Goal: Task Accomplishment & Management: Manage account settings

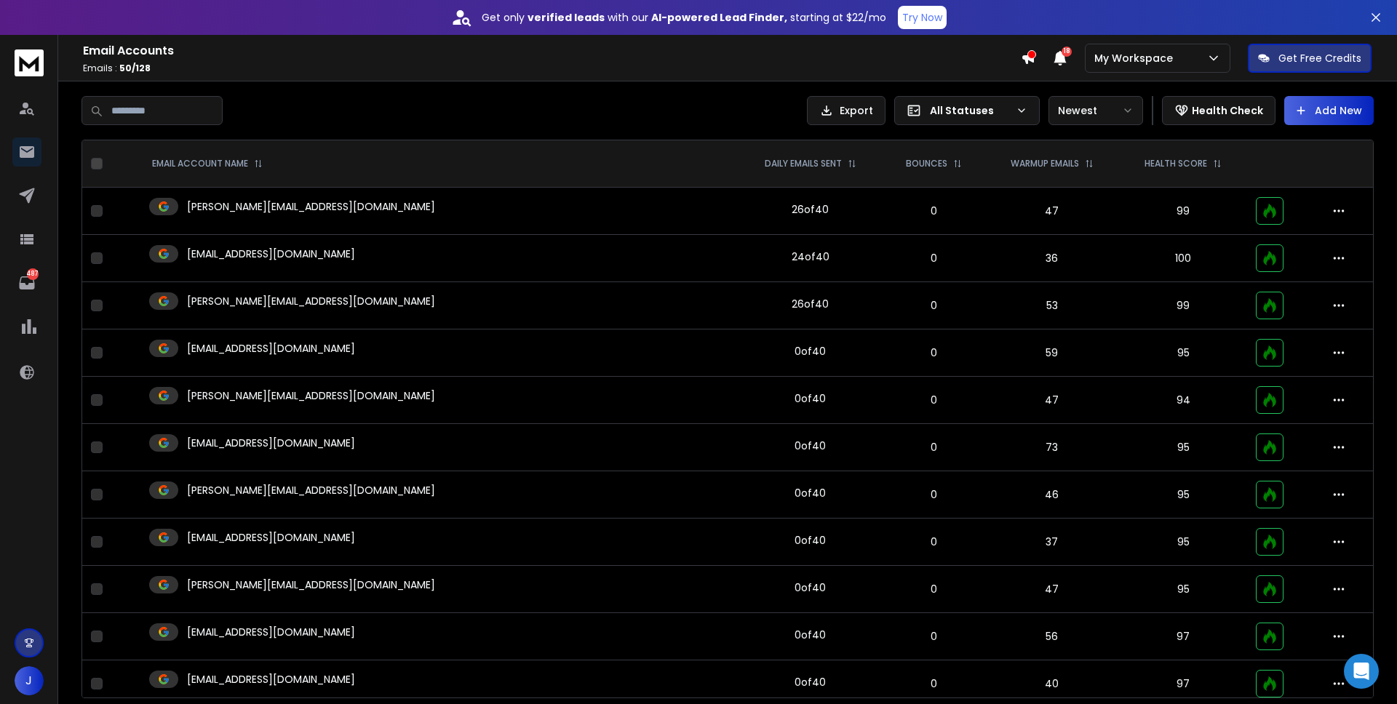
click at [183, 108] on input at bounding box center [151, 110] width 141 height 29
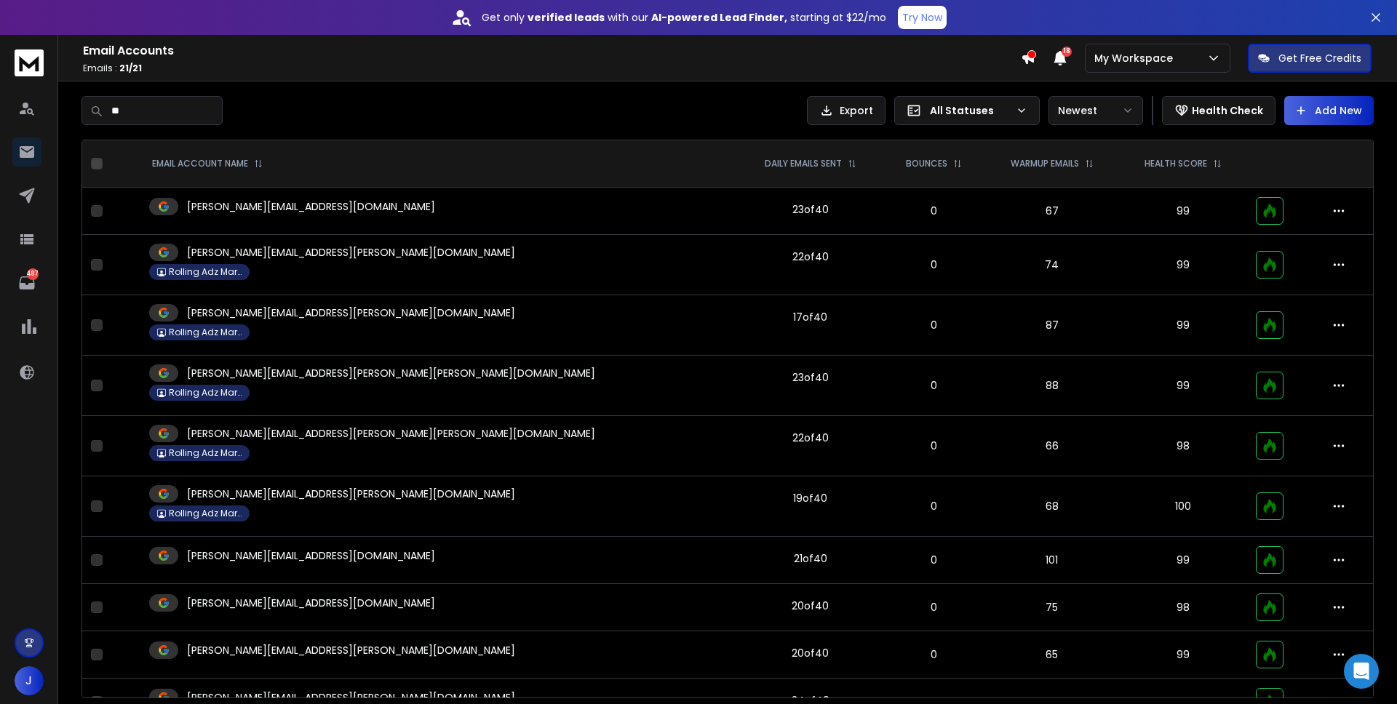
type input "*"
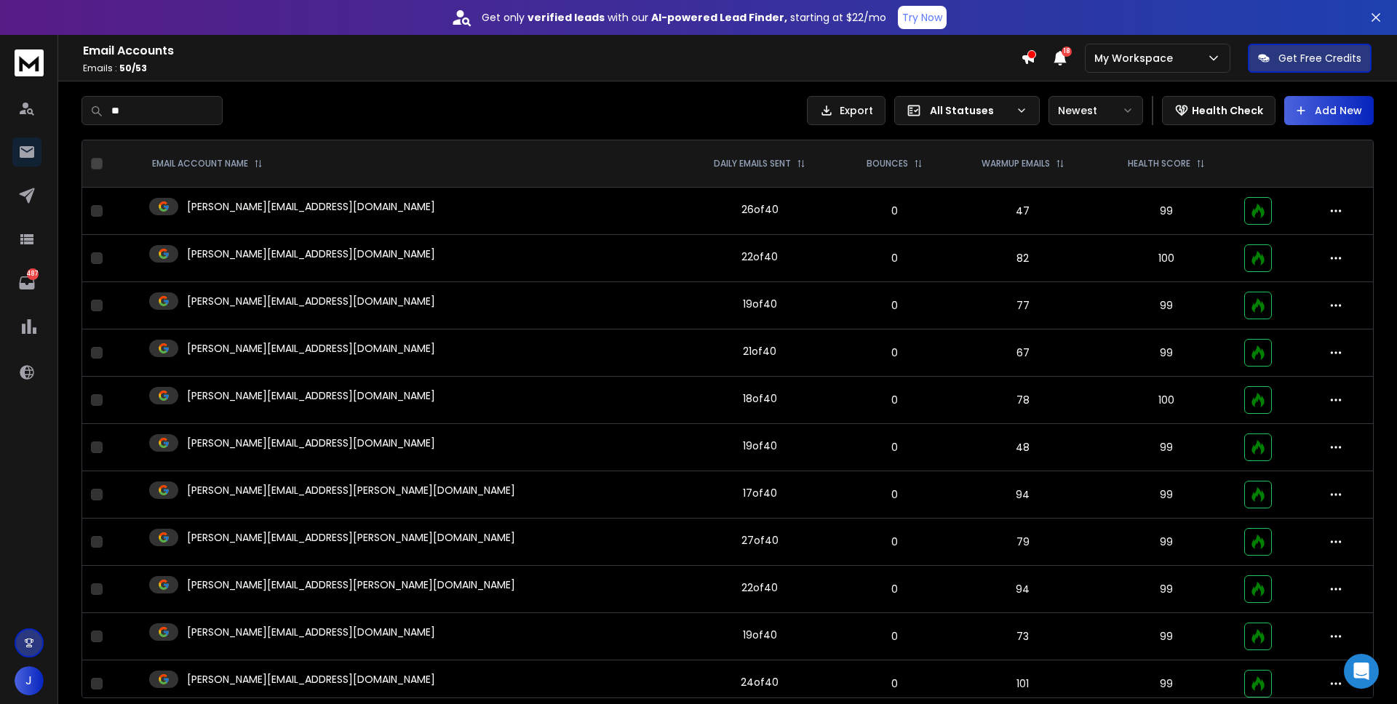
type input "*"
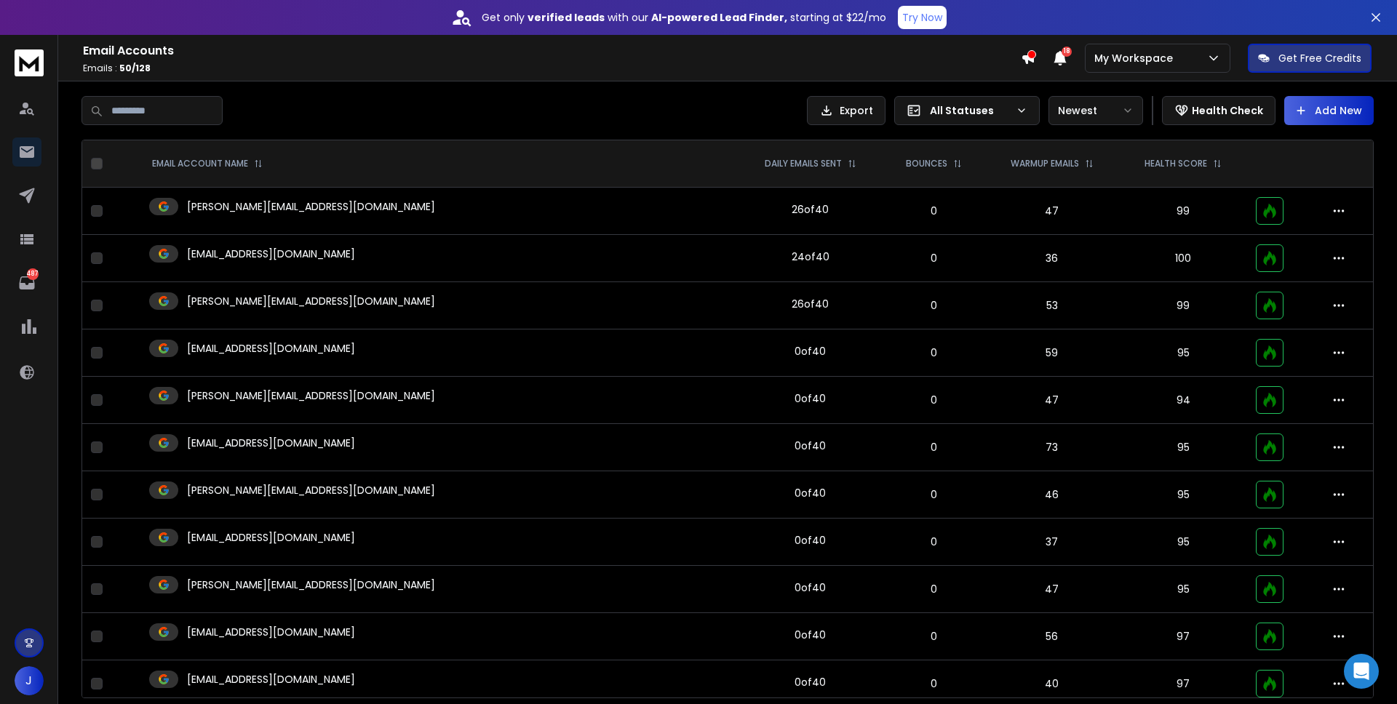
click at [253, 108] on div at bounding box center [439, 110] width 717 height 29
click at [297, 126] on div "Export All Statuses Newest Health Check Add New EMAIL ACCOUNT NAME DAILY EMAILS…" at bounding box center [727, 397] width 1292 height 602
click at [210, 114] on input at bounding box center [151, 110] width 141 height 29
click at [286, 121] on div at bounding box center [439, 110] width 717 height 29
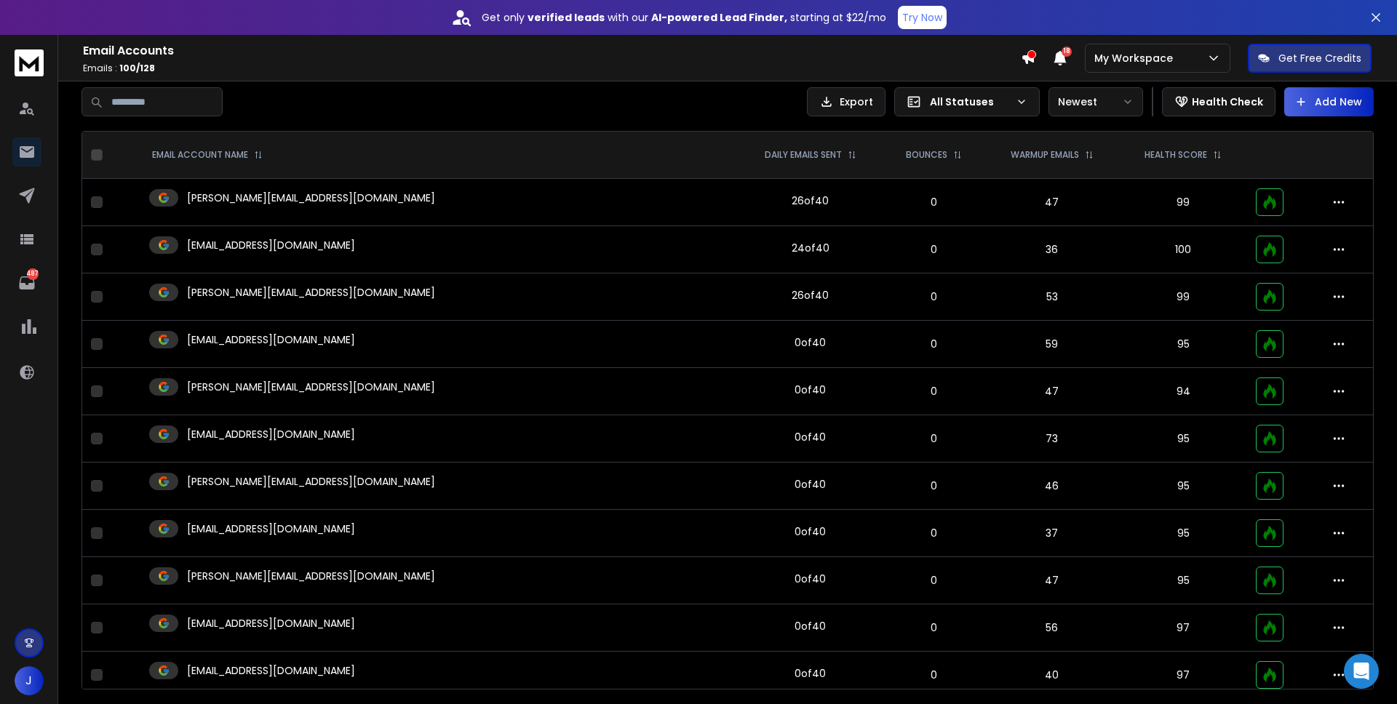
click at [153, 105] on input at bounding box center [151, 101] width 141 height 29
type input "******"
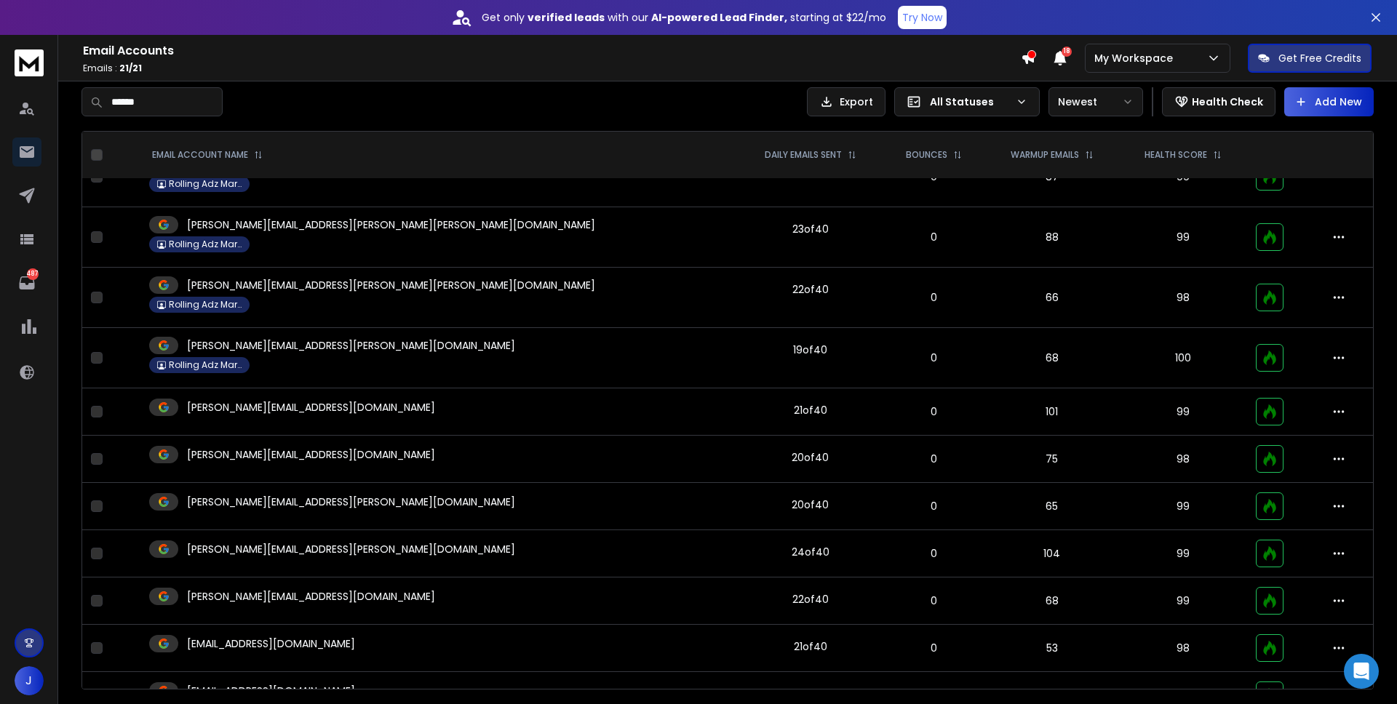
scroll to position [144, 0]
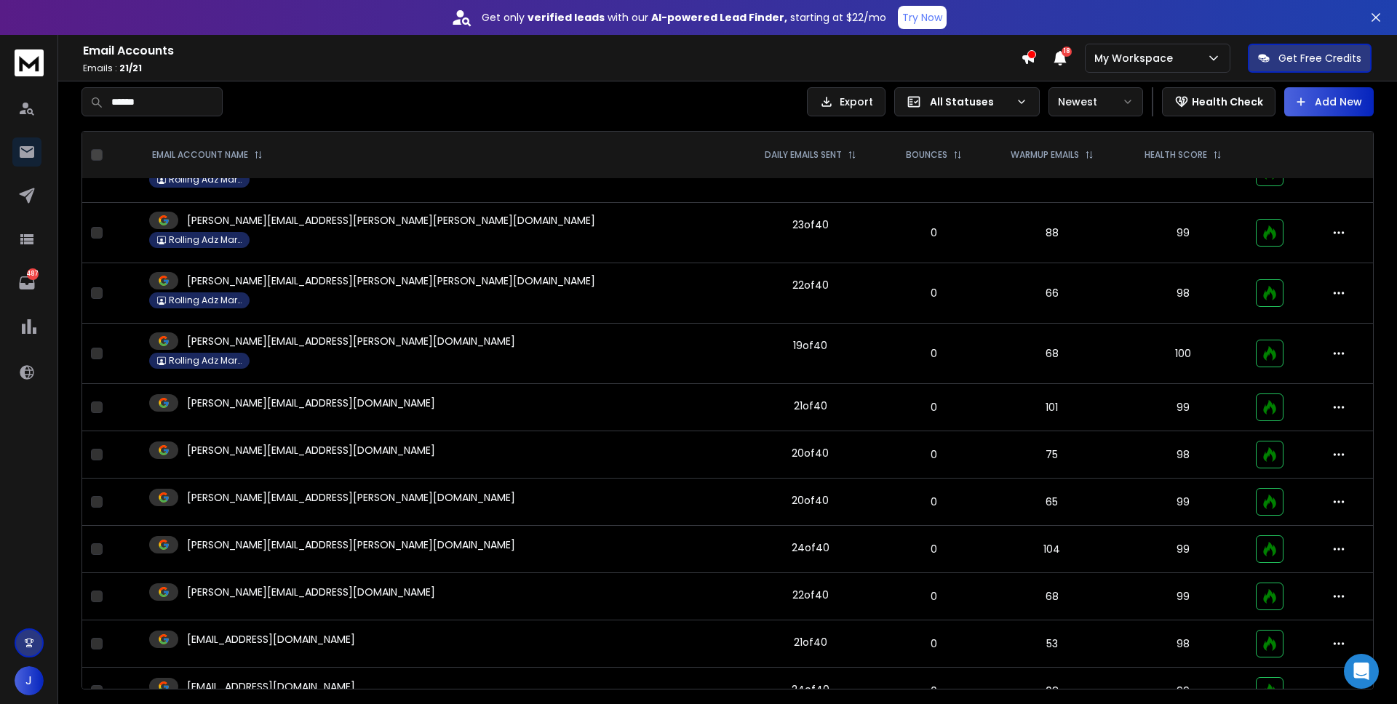
click at [303, 447] on p "[PERSON_NAME][EMAIL_ADDRESS][DOMAIN_NAME]" at bounding box center [311, 450] width 248 height 15
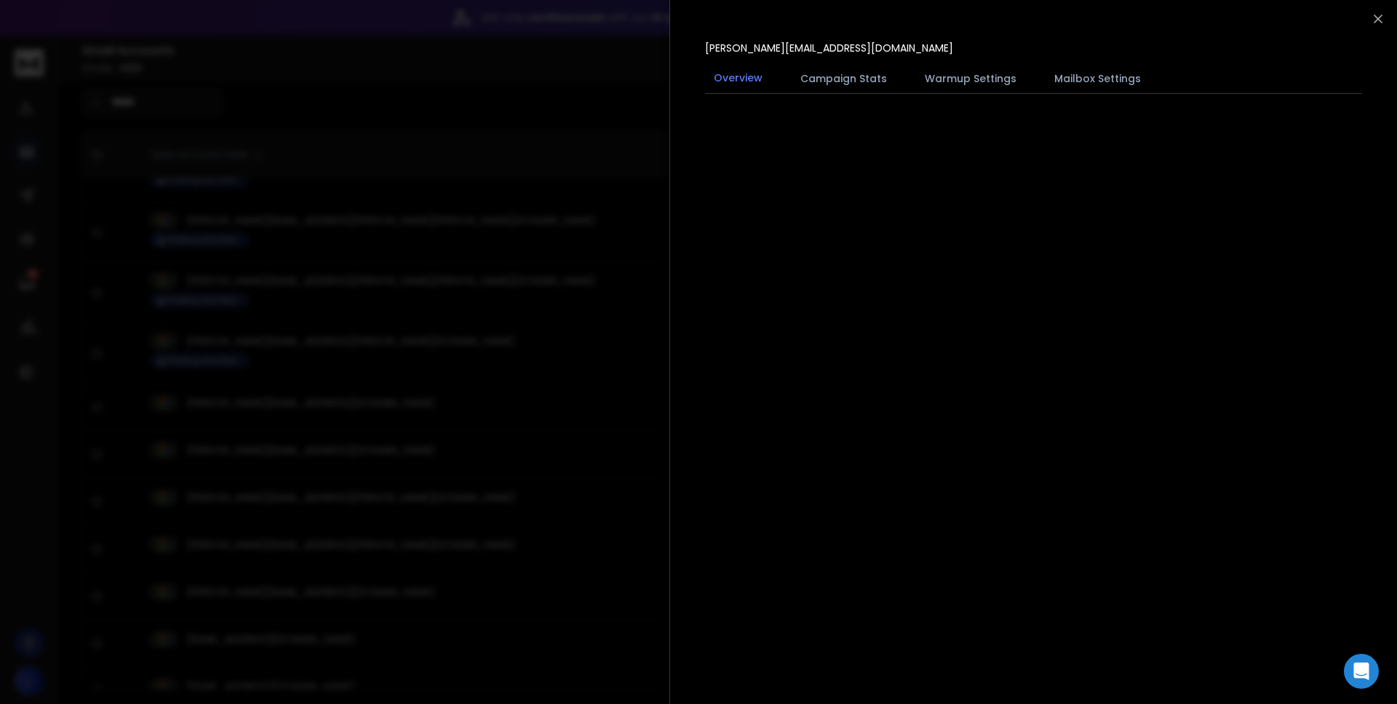
scroll to position [138, 0]
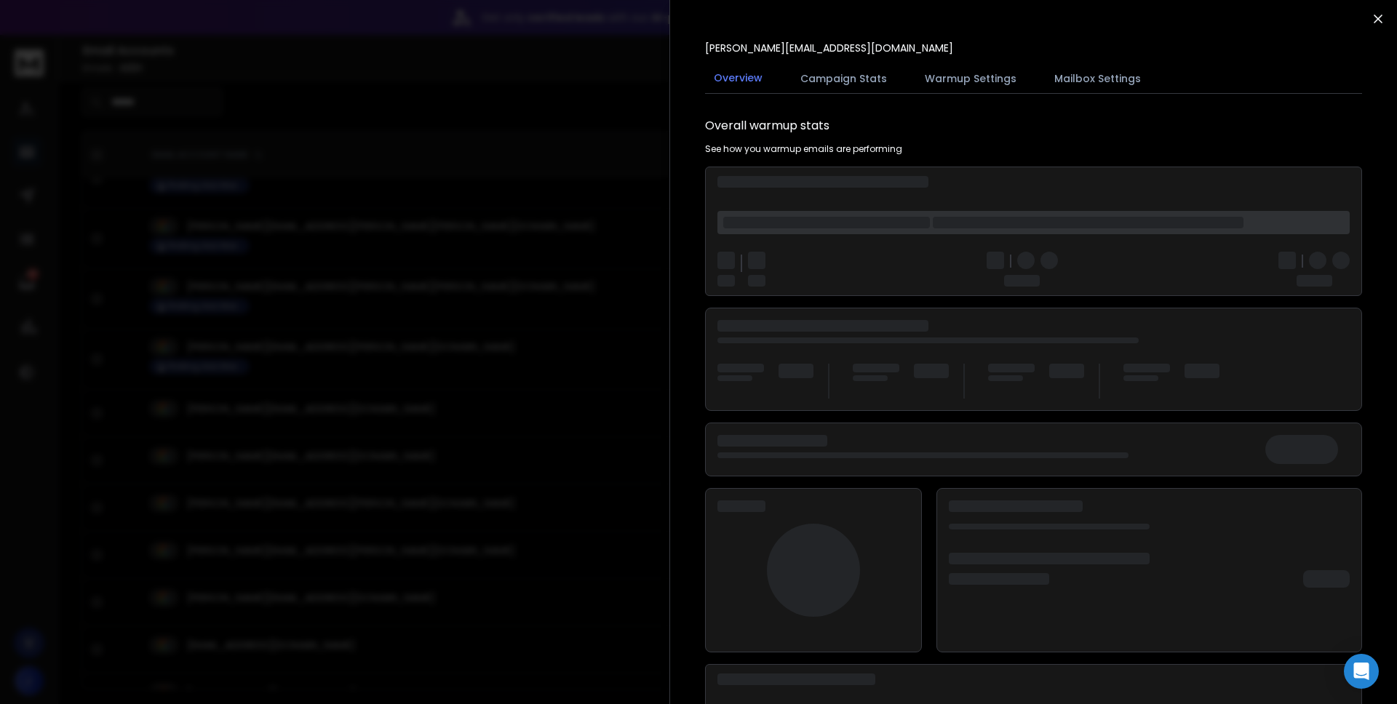
click at [1374, 17] on icon "button" at bounding box center [1377, 18] width 7 height 7
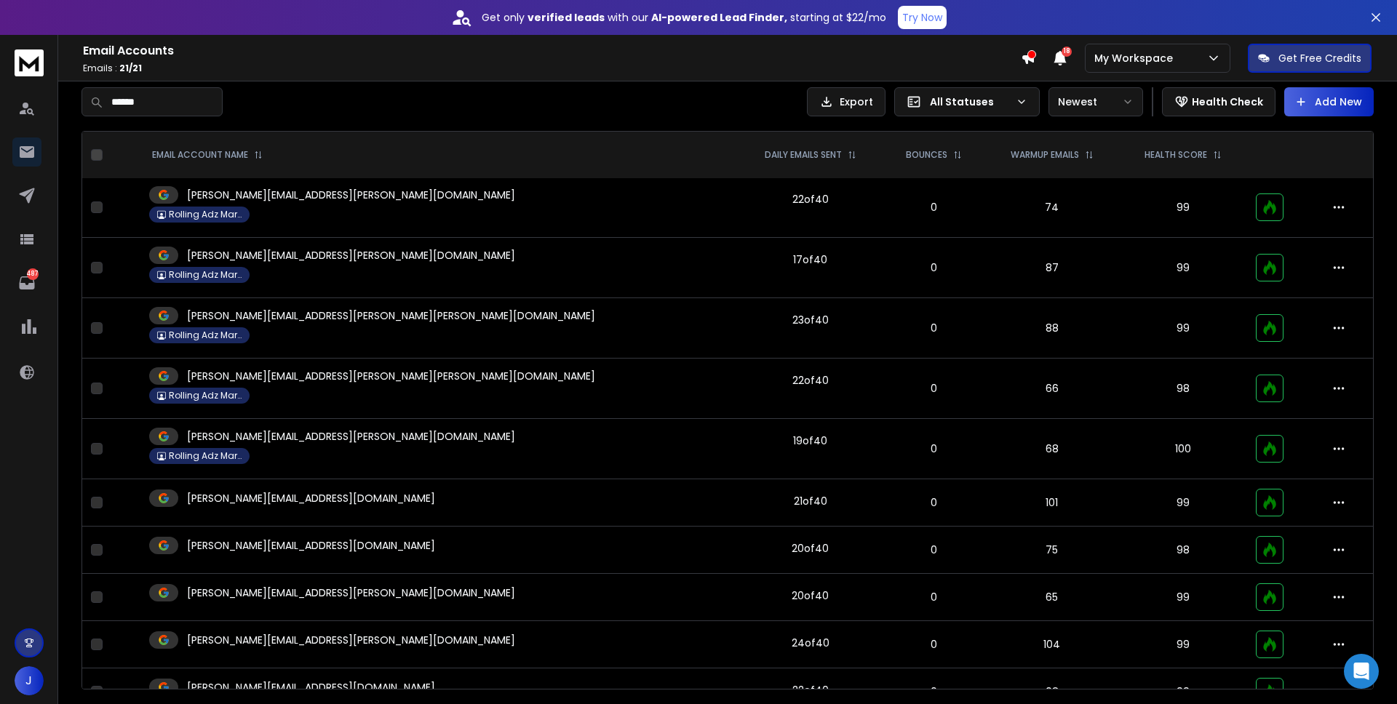
scroll to position [0, 0]
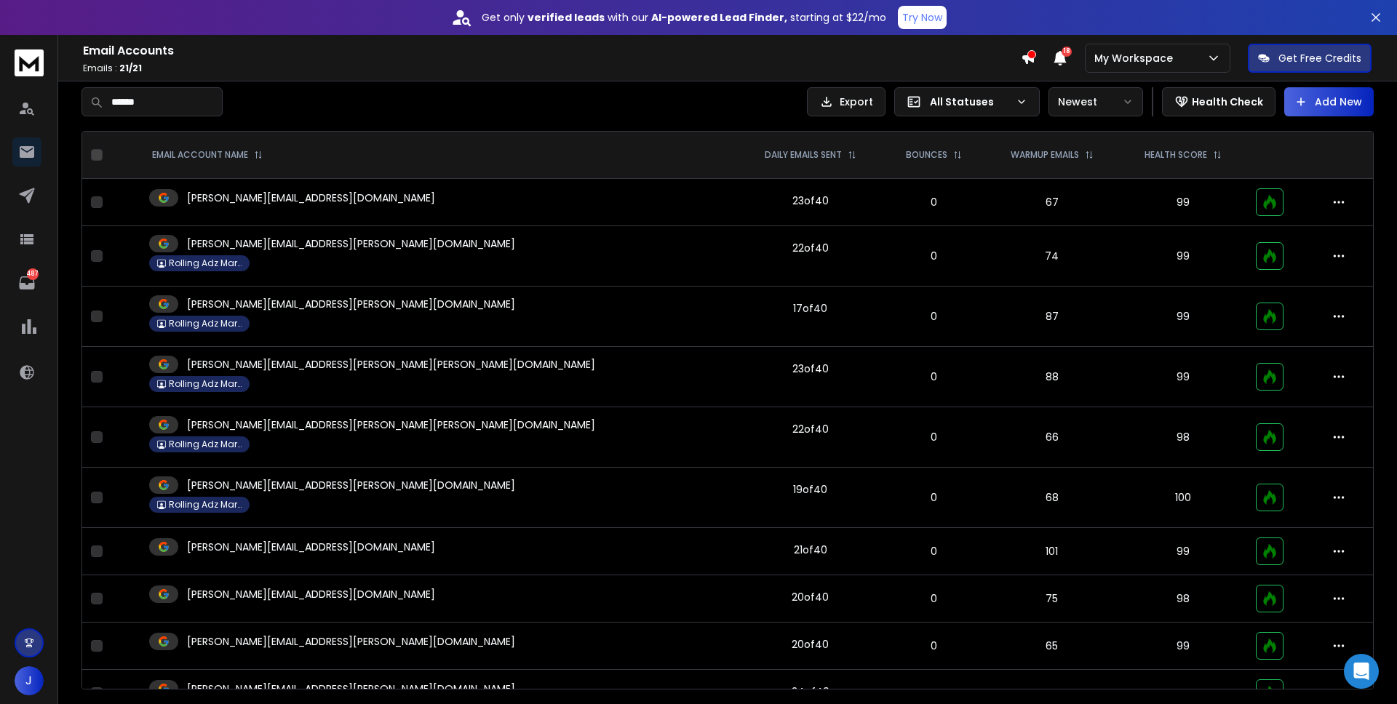
click at [311, 199] on div "[PERSON_NAME][EMAIL_ADDRESS][DOMAIN_NAME]" at bounding box center [438, 197] width 579 height 17
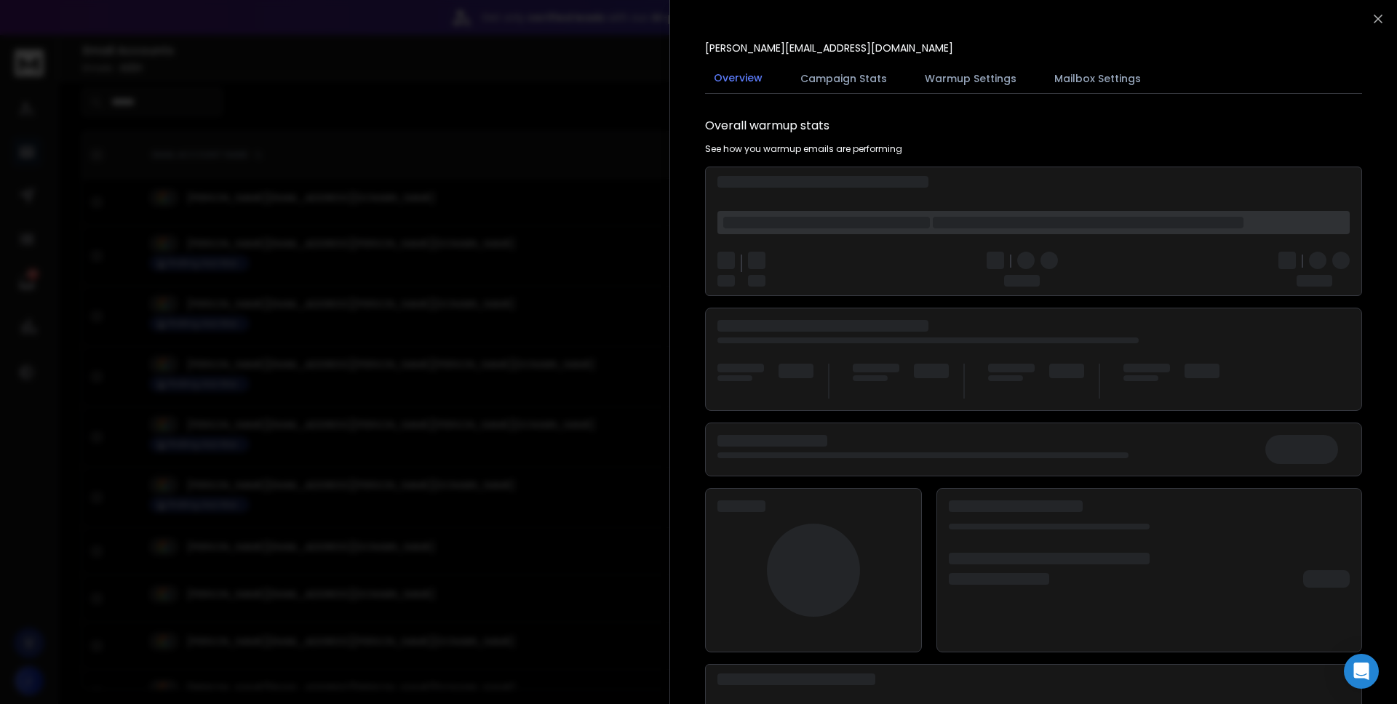
click at [741, 81] on button "Overview" at bounding box center [738, 78] width 66 height 33
click at [1099, 79] on button "Mailbox Settings" at bounding box center [1097, 79] width 104 height 32
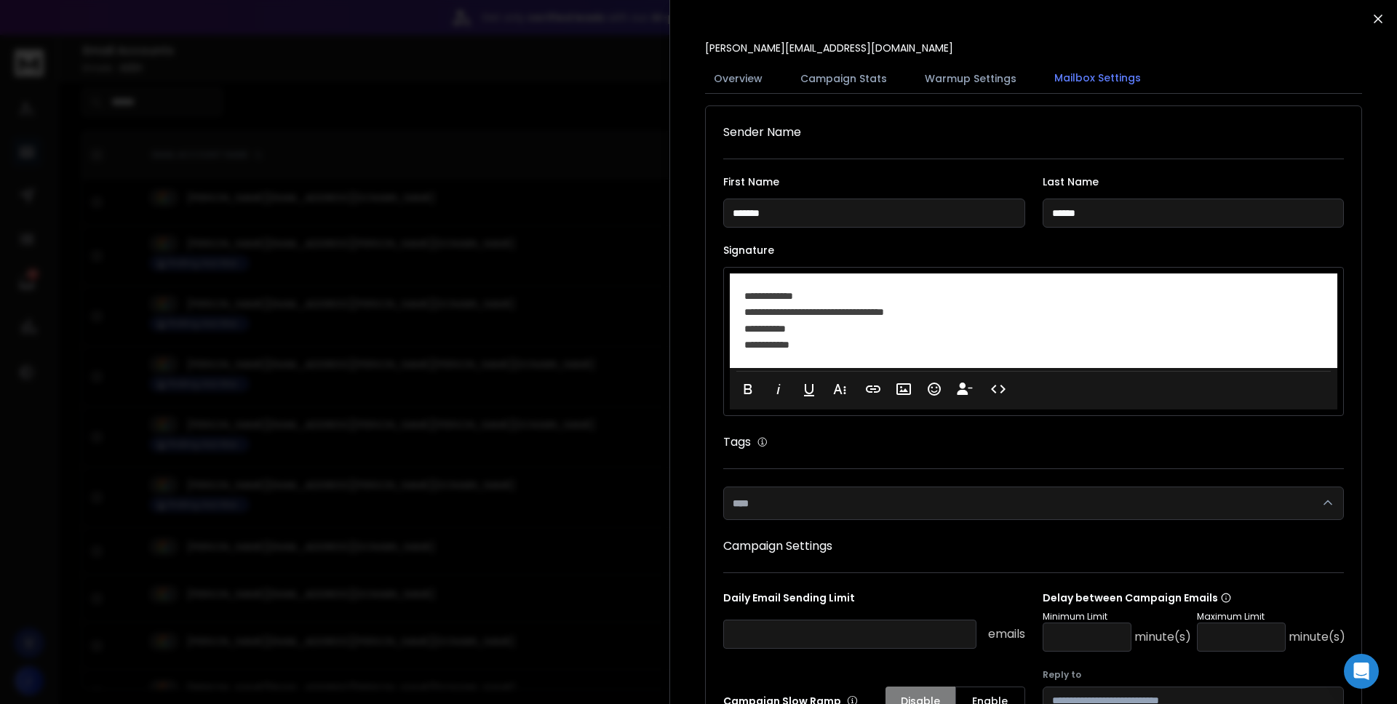
click at [1379, 18] on icon "button" at bounding box center [1378, 19] width 15 height 15
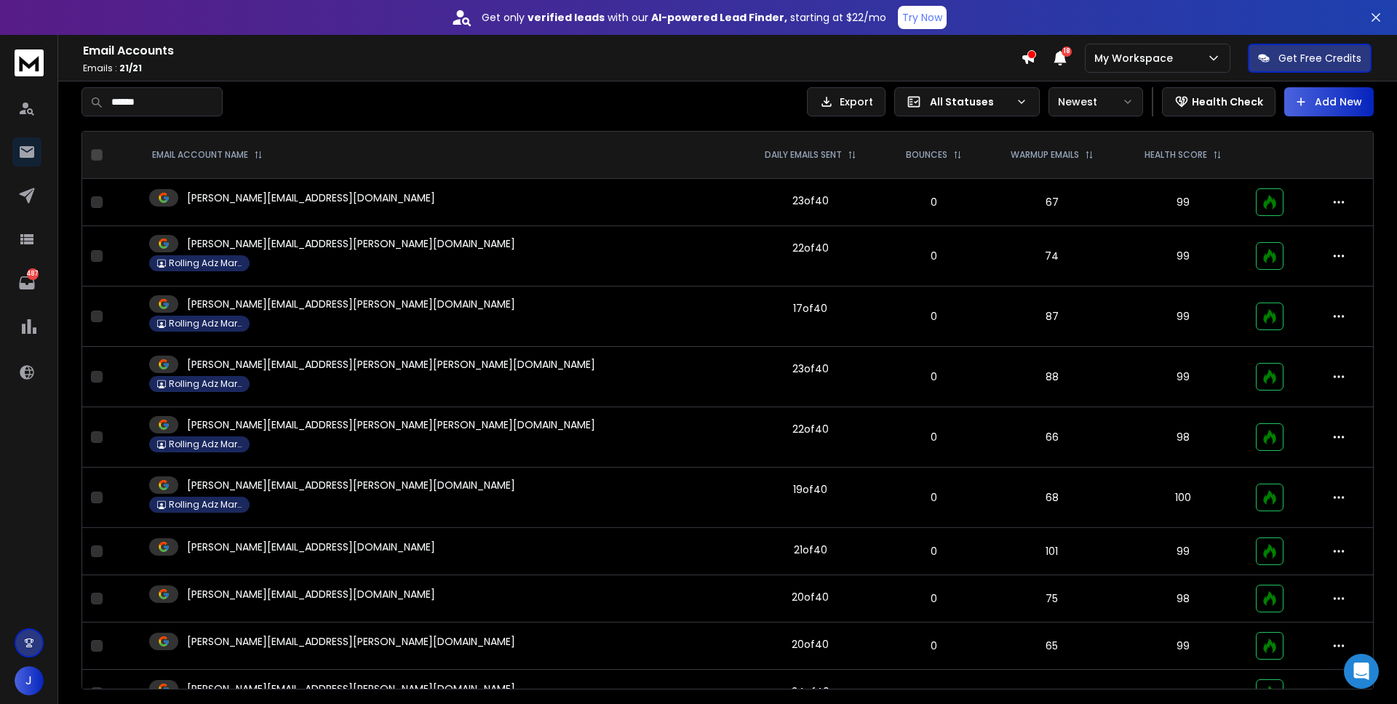
click at [1332, 204] on icon at bounding box center [1338, 202] width 13 height 13
click at [1299, 257] on div "Mailbox Settings" at bounding box center [1302, 255] width 115 height 23
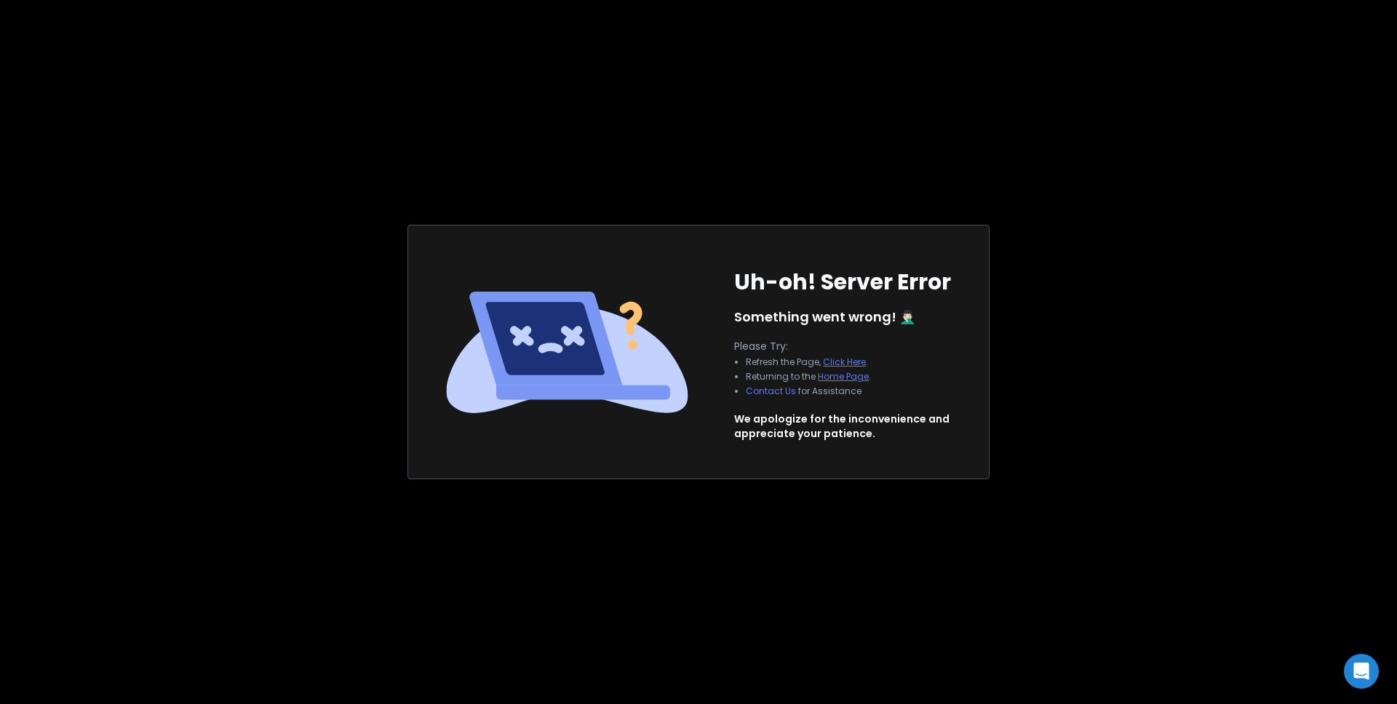
click at [851, 364] on link "Click Here" at bounding box center [844, 362] width 43 height 12
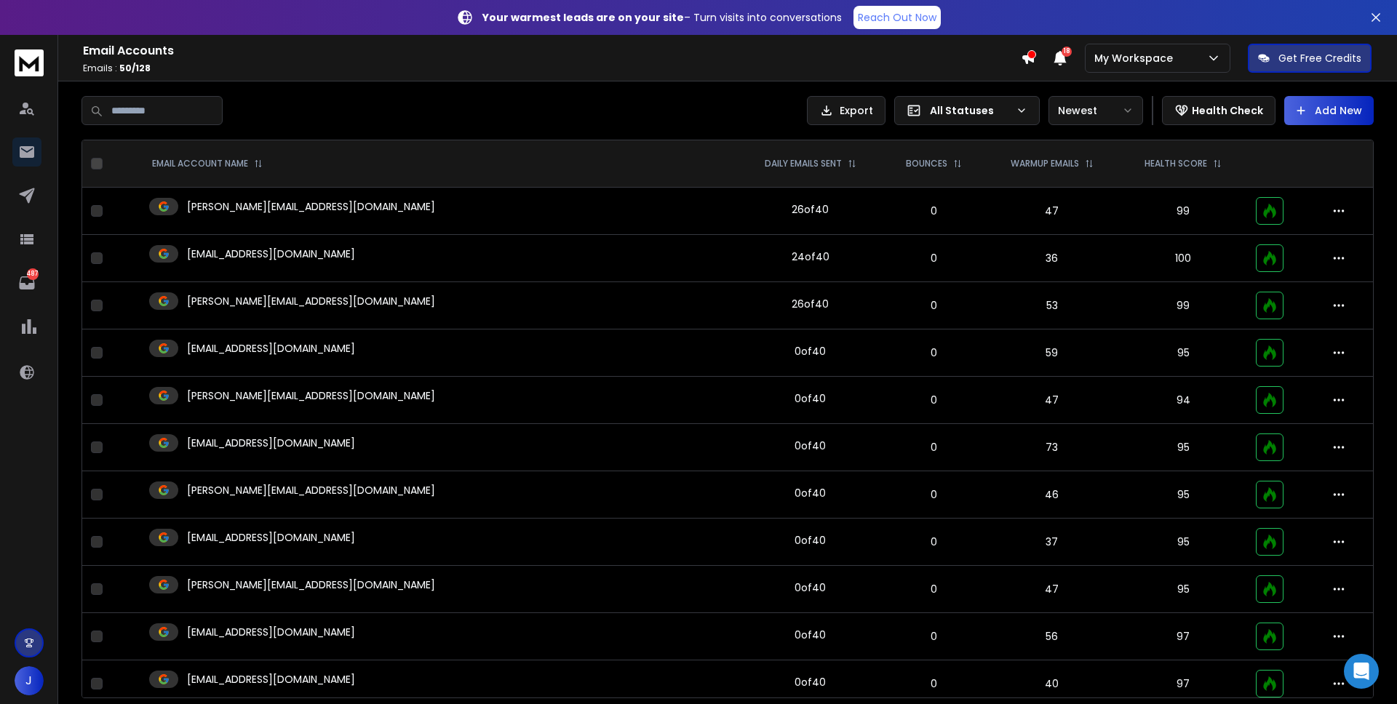
click at [142, 104] on input at bounding box center [151, 110] width 141 height 29
type input "*"
type input "******"
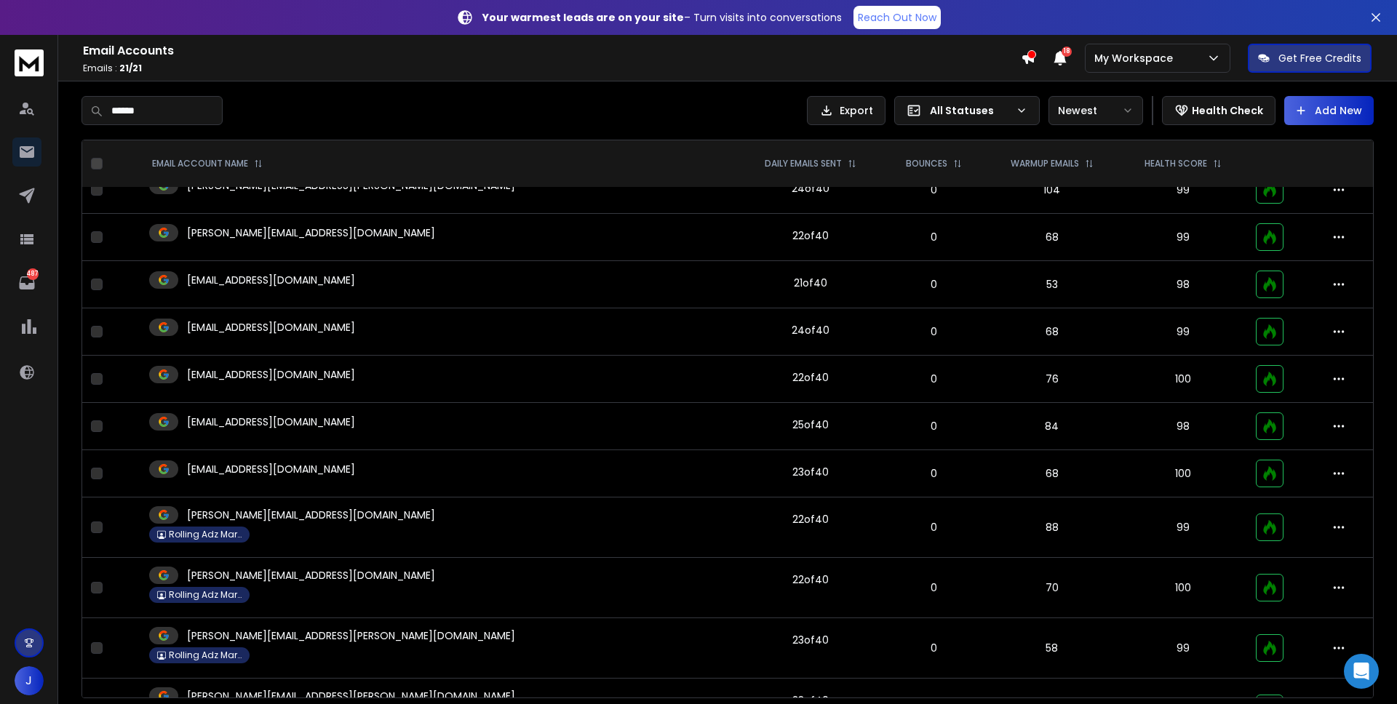
scroll to position [625, 0]
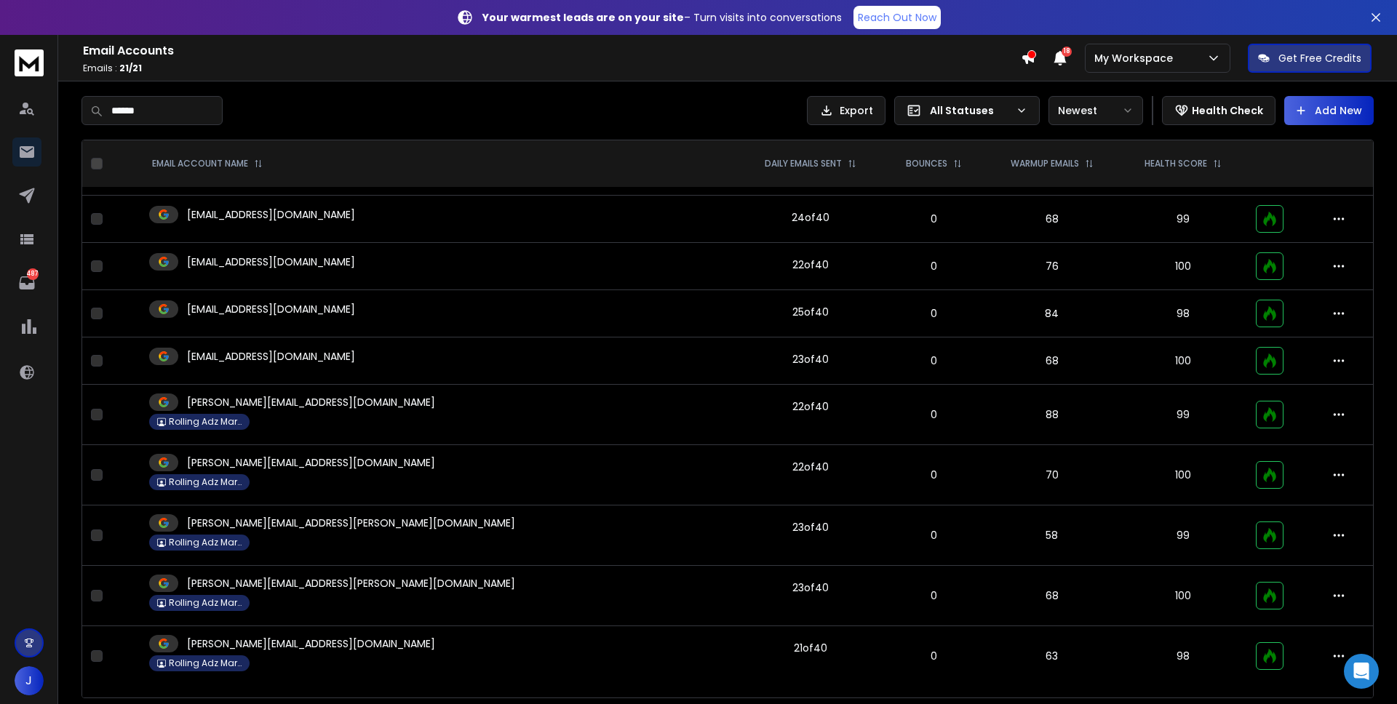
click at [391, 417] on div "Rolling Adz Marketing" at bounding box center [438, 422] width 579 height 16
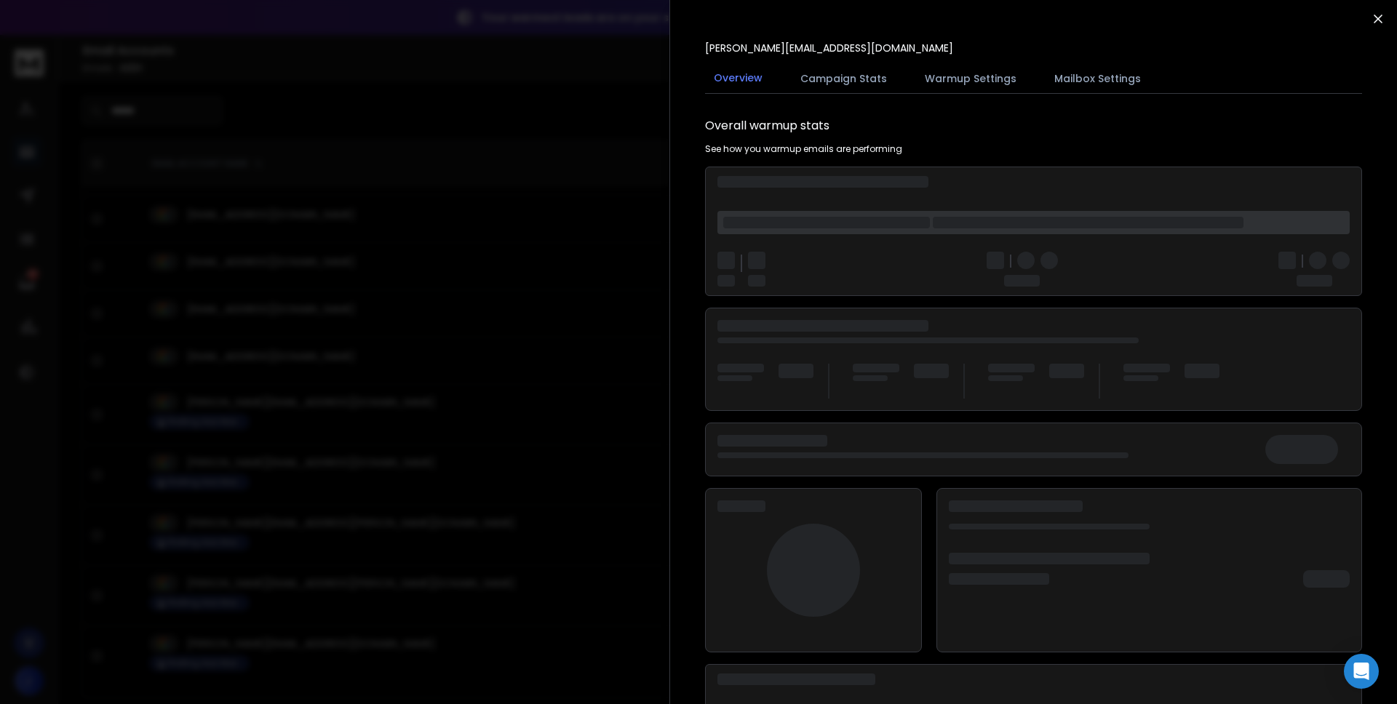
click at [1379, 19] on icon "button" at bounding box center [1378, 19] width 15 height 15
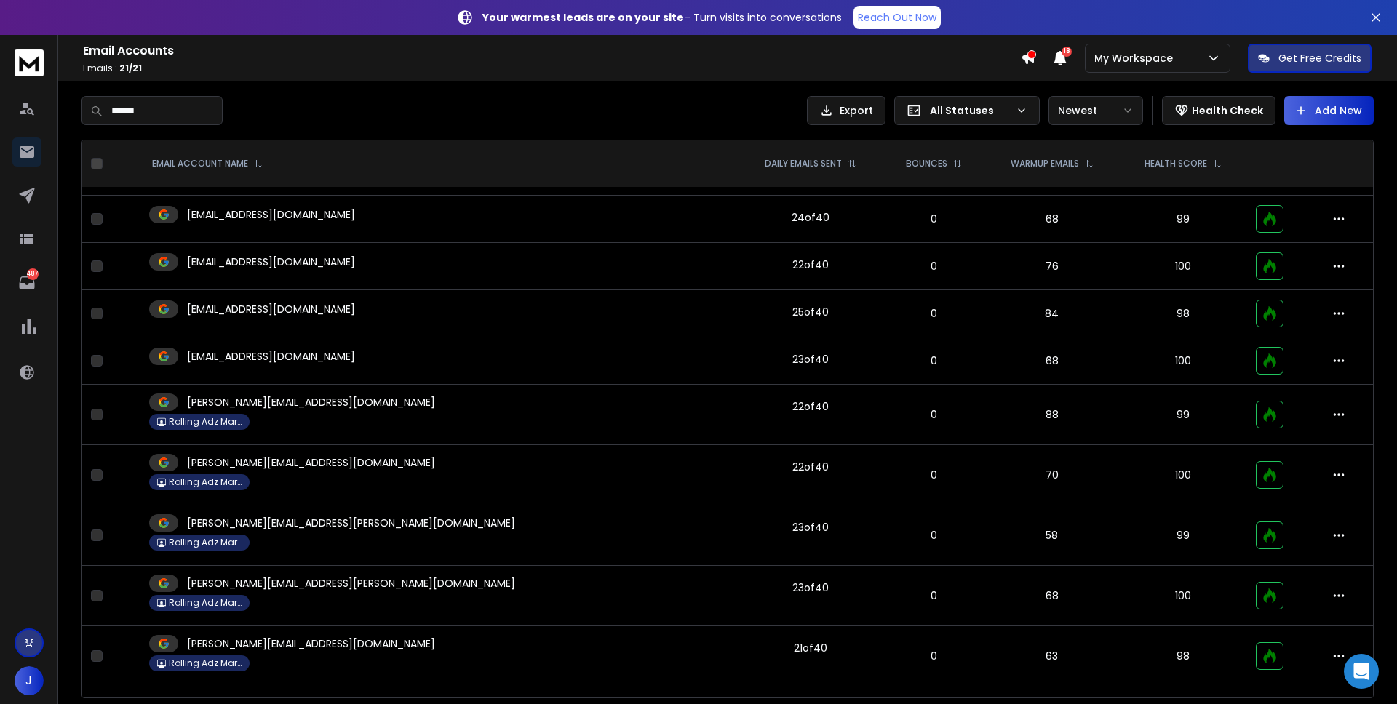
click at [1120, 411] on td "99" at bounding box center [1184, 415] width 128 height 60
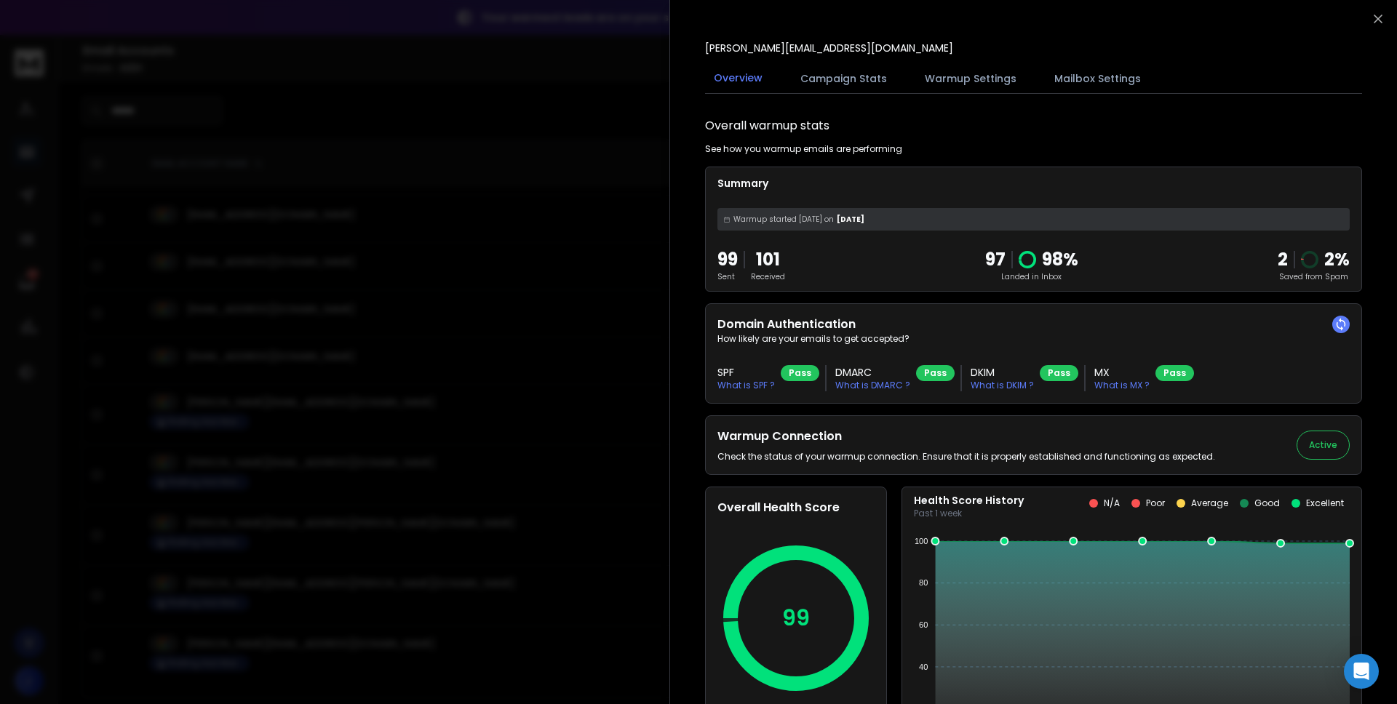
click at [776, 43] on p "[PERSON_NAME][EMAIL_ADDRESS][DOMAIN_NAME]" at bounding box center [829, 48] width 248 height 15
copy p "[PERSON_NAME][EMAIL_ADDRESS][DOMAIN_NAME]"
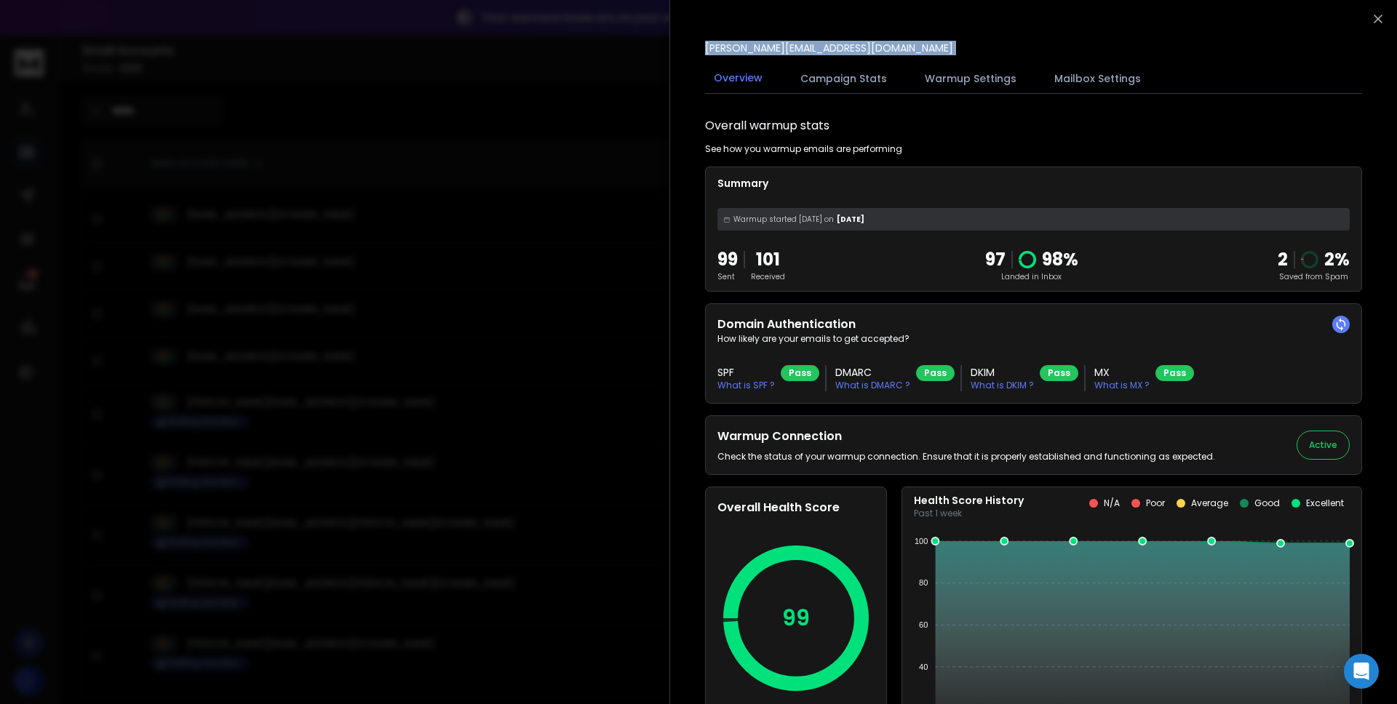
click at [995, 57] on div "kolton@rollingadss.com Overview Campaign Stats Warmup Settings Mailbox Settings…" at bounding box center [1034, 577] width 692 height 1120
click at [1076, 73] on button "Mailbox Settings" at bounding box center [1097, 79] width 104 height 32
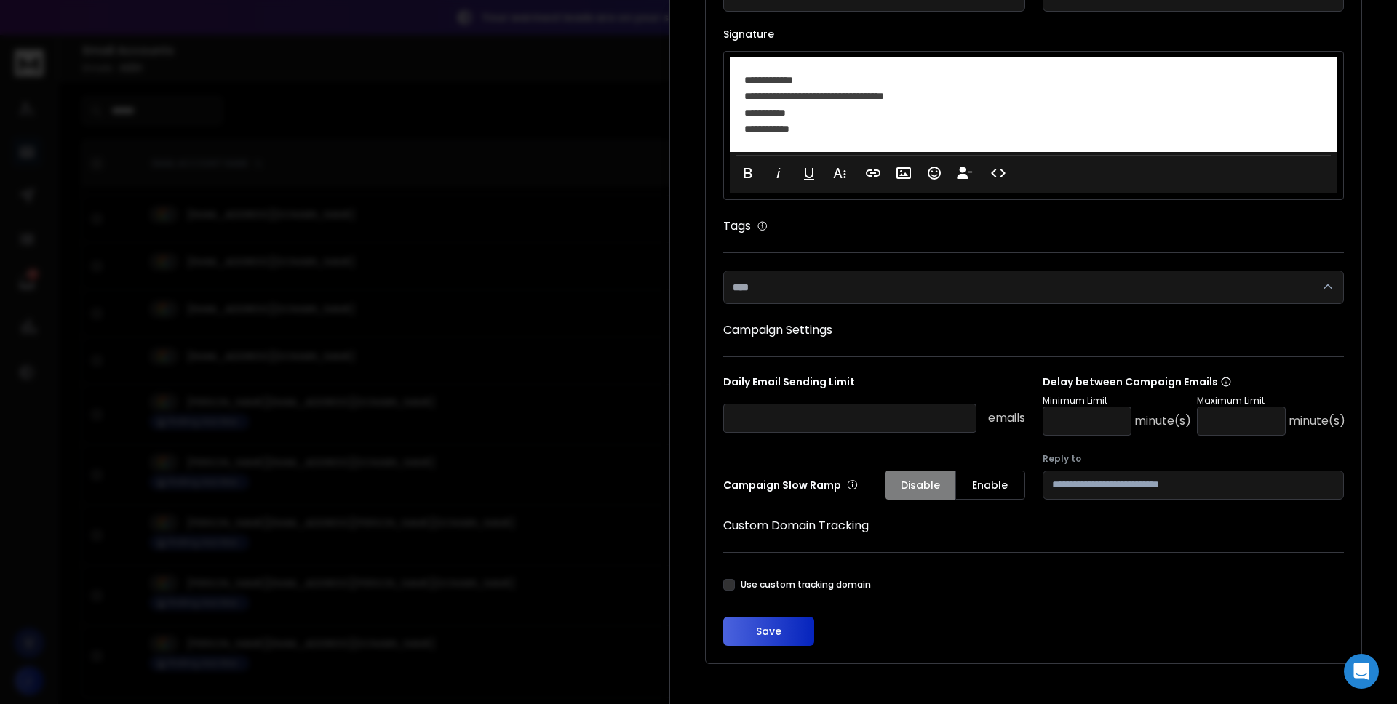
scroll to position [0, 0]
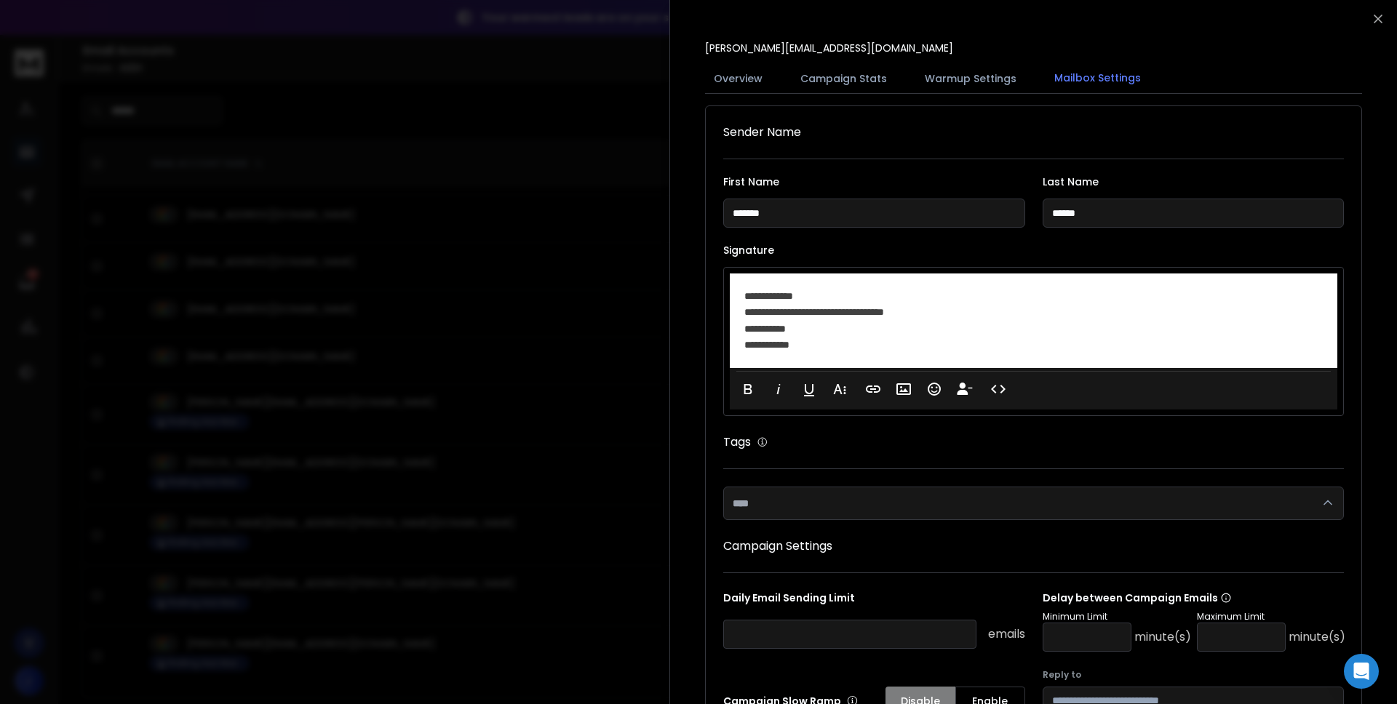
click at [976, 65] on button "Warmup Settings" at bounding box center [970, 79] width 109 height 32
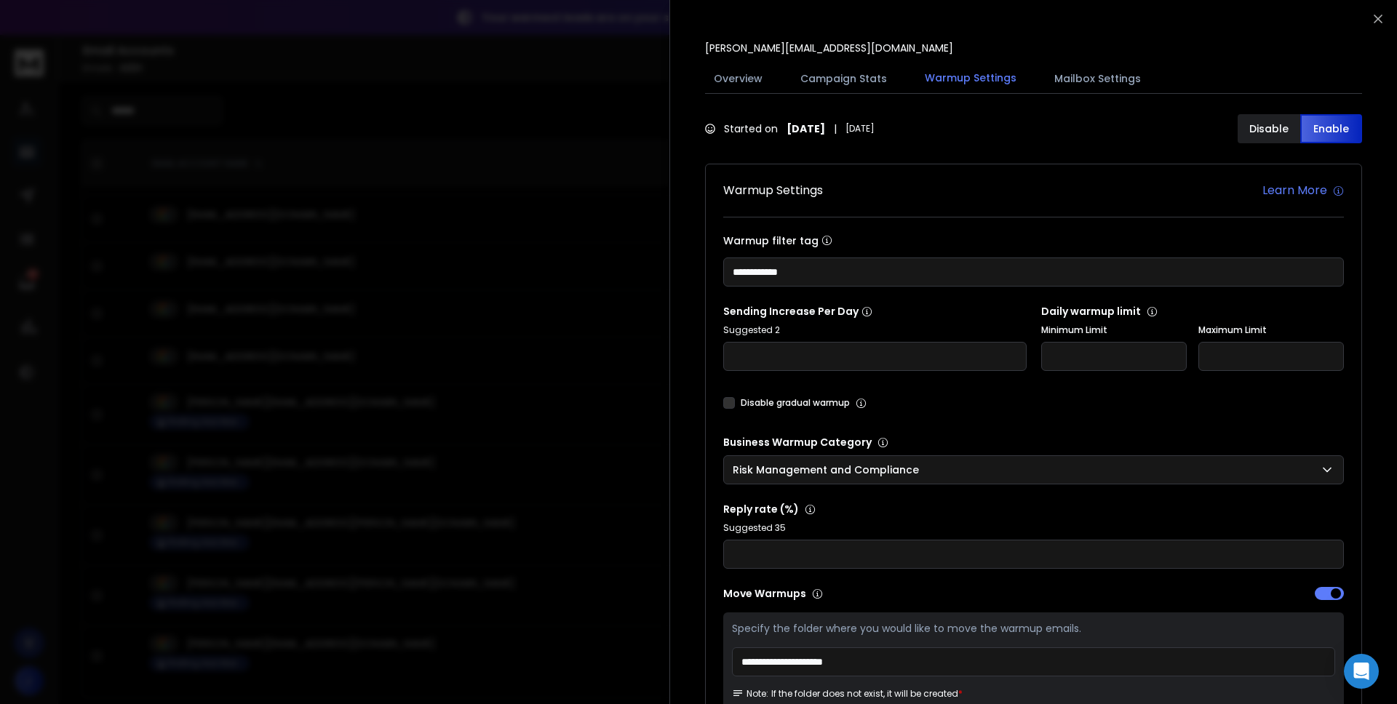
click at [875, 74] on button "Campaign Stats" at bounding box center [844, 79] width 104 height 32
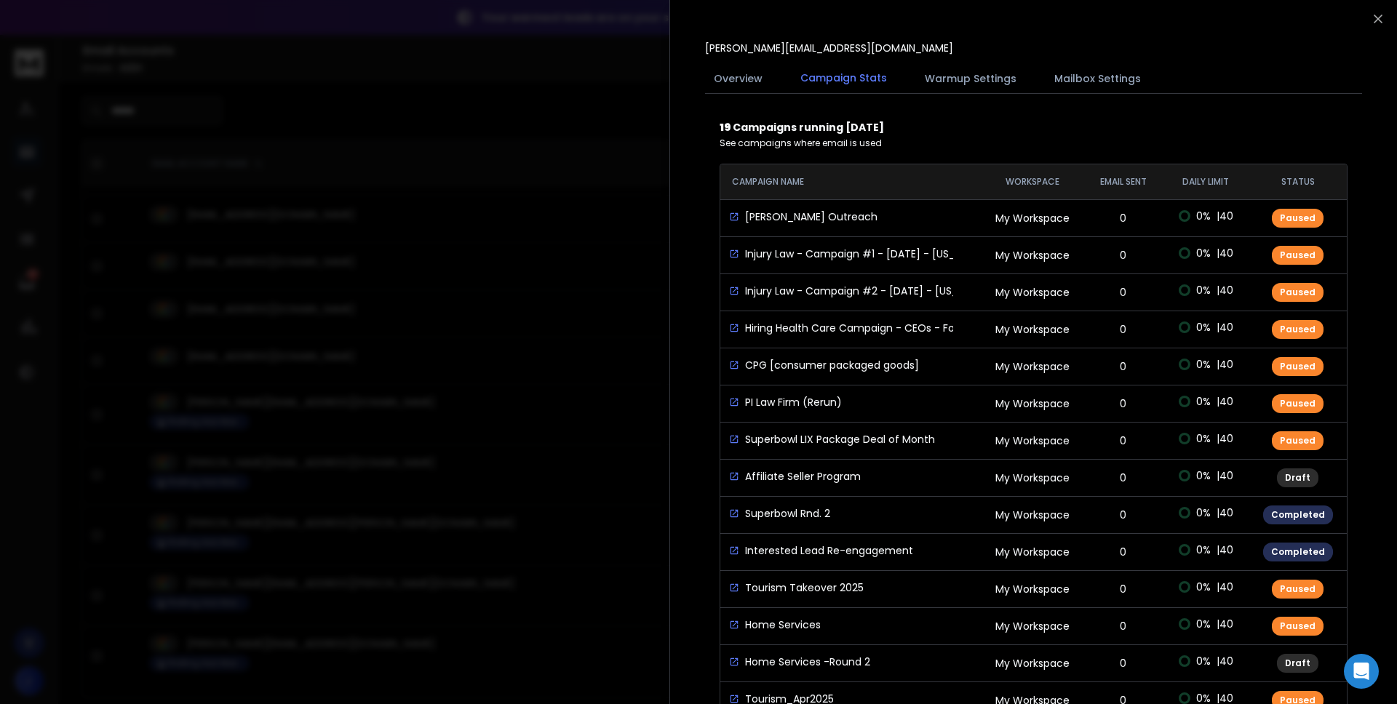
click at [746, 70] on button "Overview" at bounding box center [738, 79] width 66 height 32
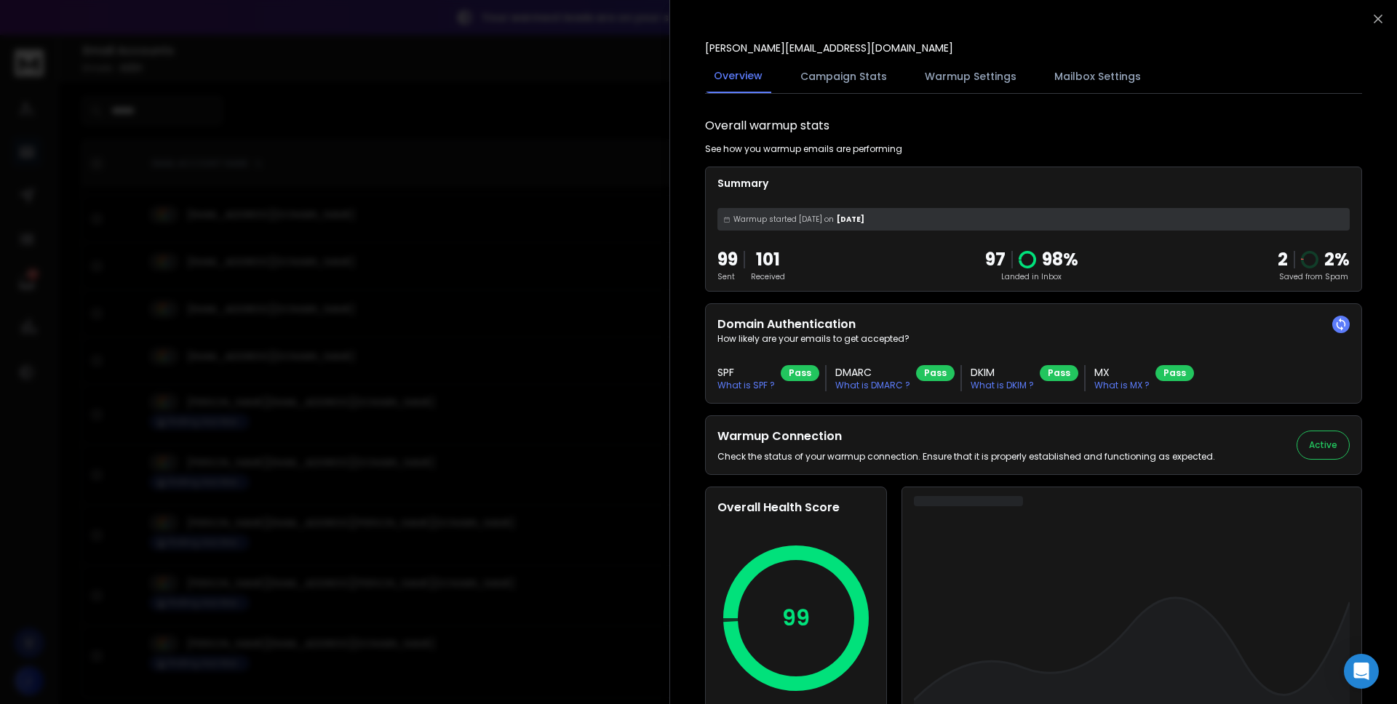
click at [1316, 447] on button "Active" at bounding box center [1322, 445] width 53 height 29
click at [1305, 445] on button "Active" at bounding box center [1322, 445] width 53 height 29
click at [1373, 20] on icon "button" at bounding box center [1378, 19] width 15 height 15
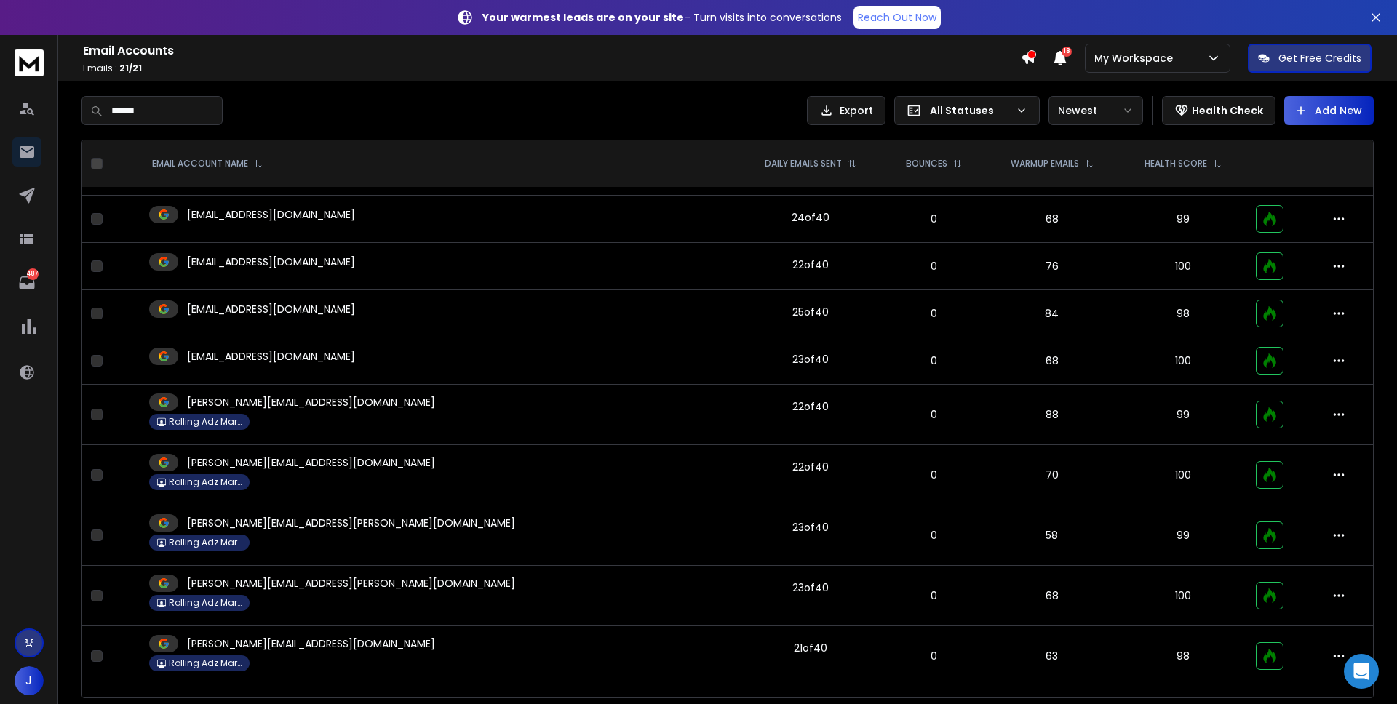
click at [183, 122] on input "******" at bounding box center [151, 110] width 141 height 29
click at [18, 199] on icon at bounding box center [26, 195] width 17 height 17
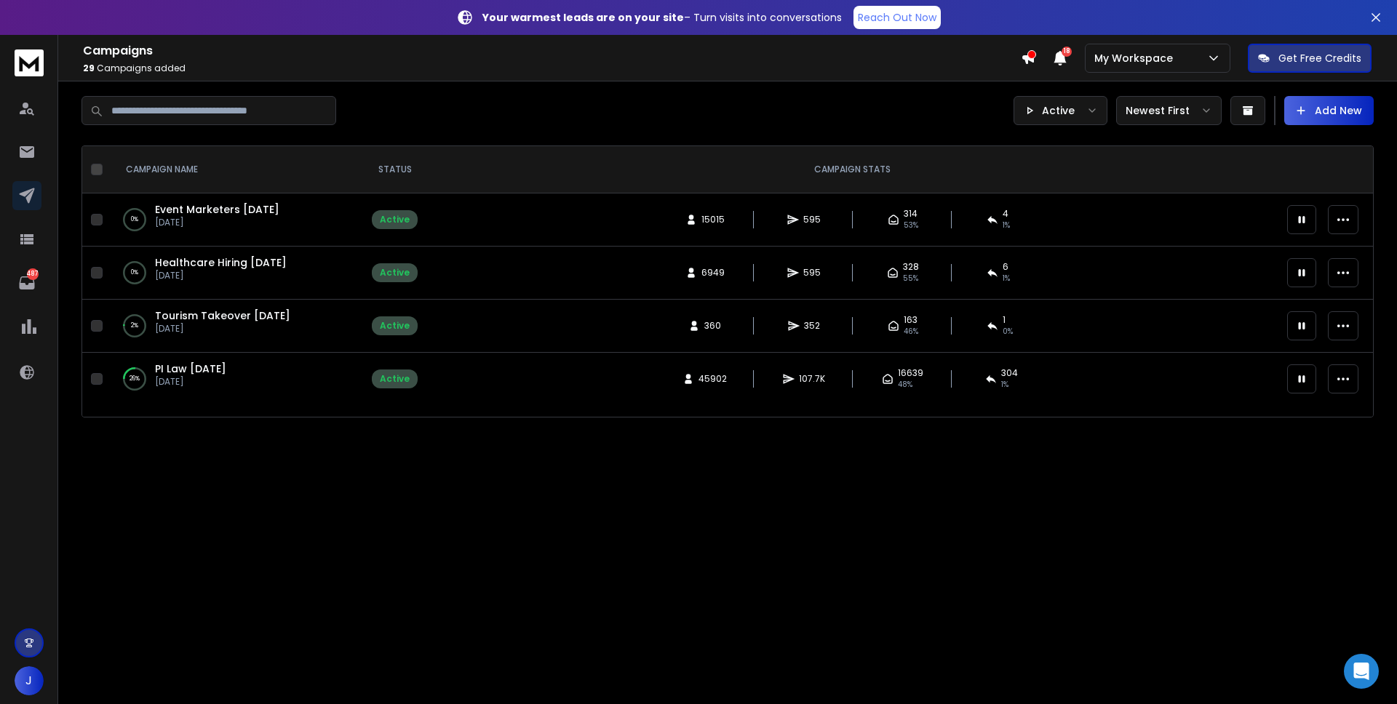
click at [321, 214] on div "0 % Event Marketers Aug 2025 4 days ago" at bounding box center [236, 219] width 226 height 35
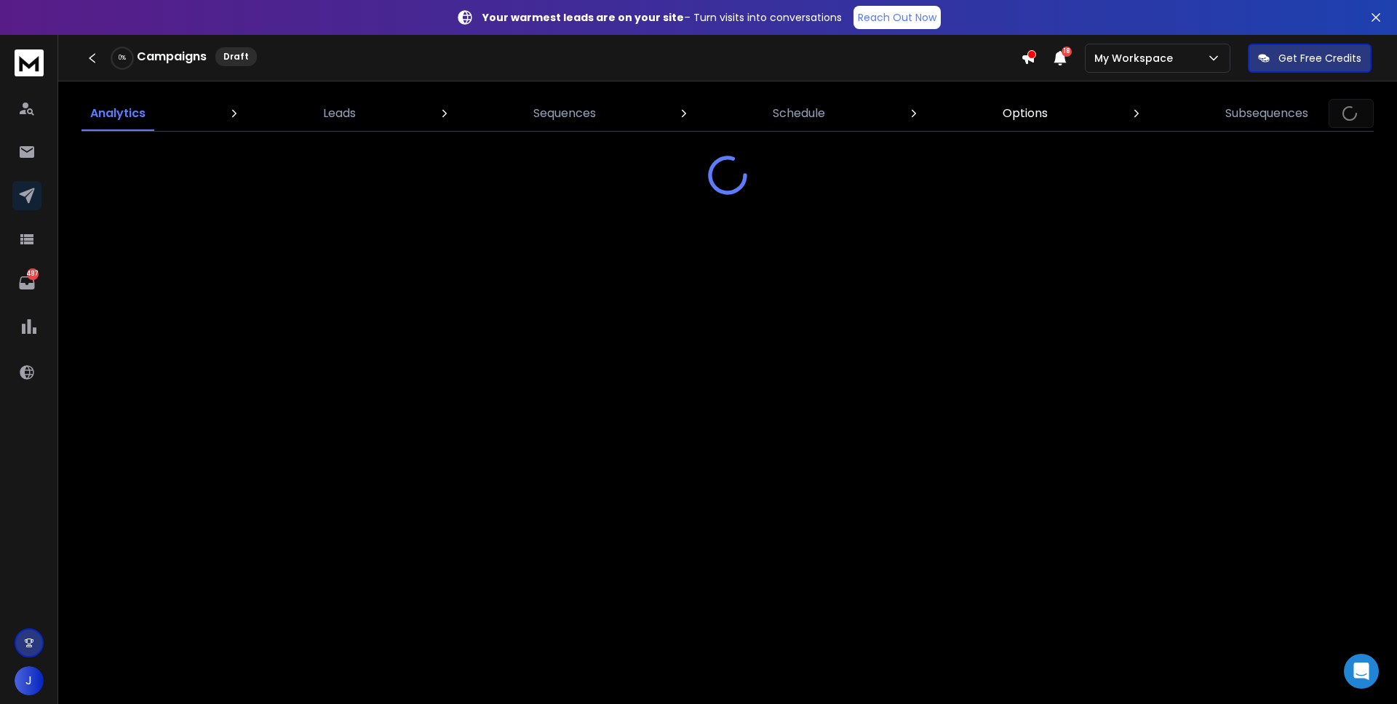
click at [1026, 108] on p "Options" at bounding box center [1025, 113] width 45 height 17
select select "**********"
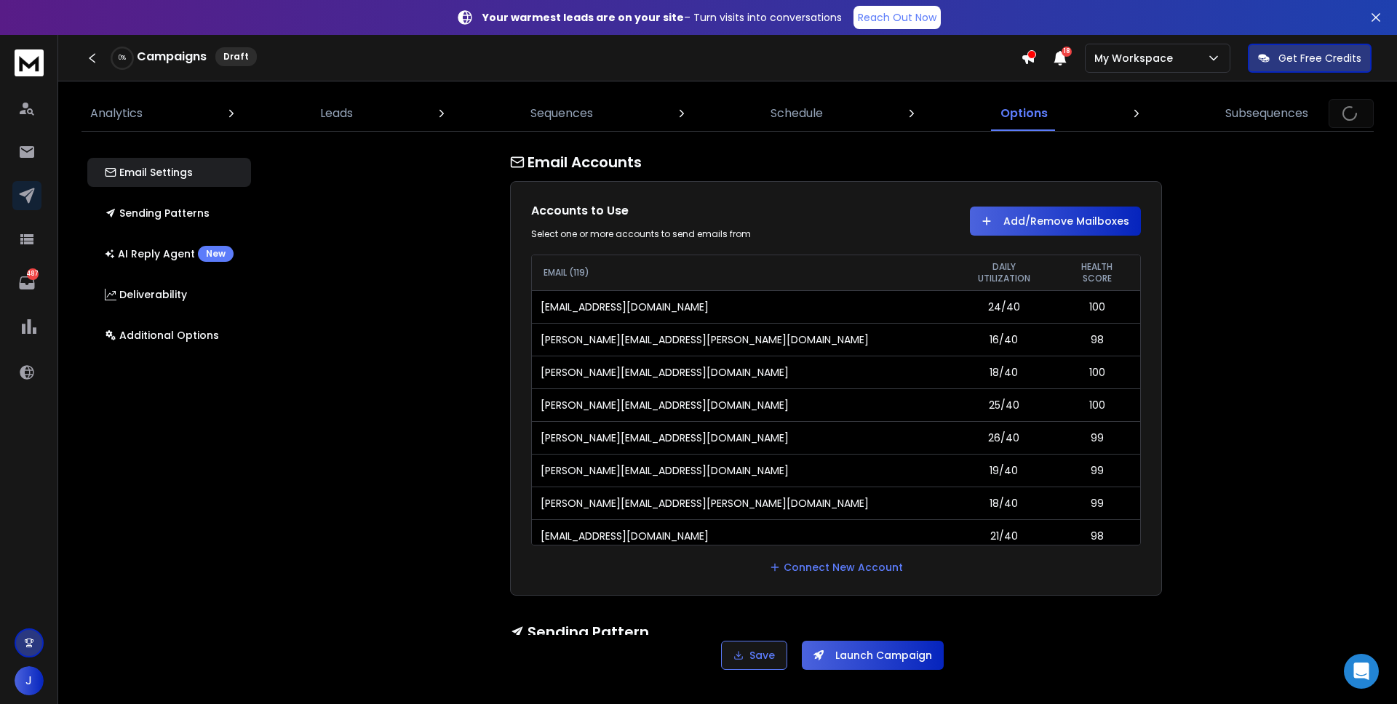
click at [1002, 221] on button "Add/Remove Mailboxes" at bounding box center [1055, 221] width 171 height 29
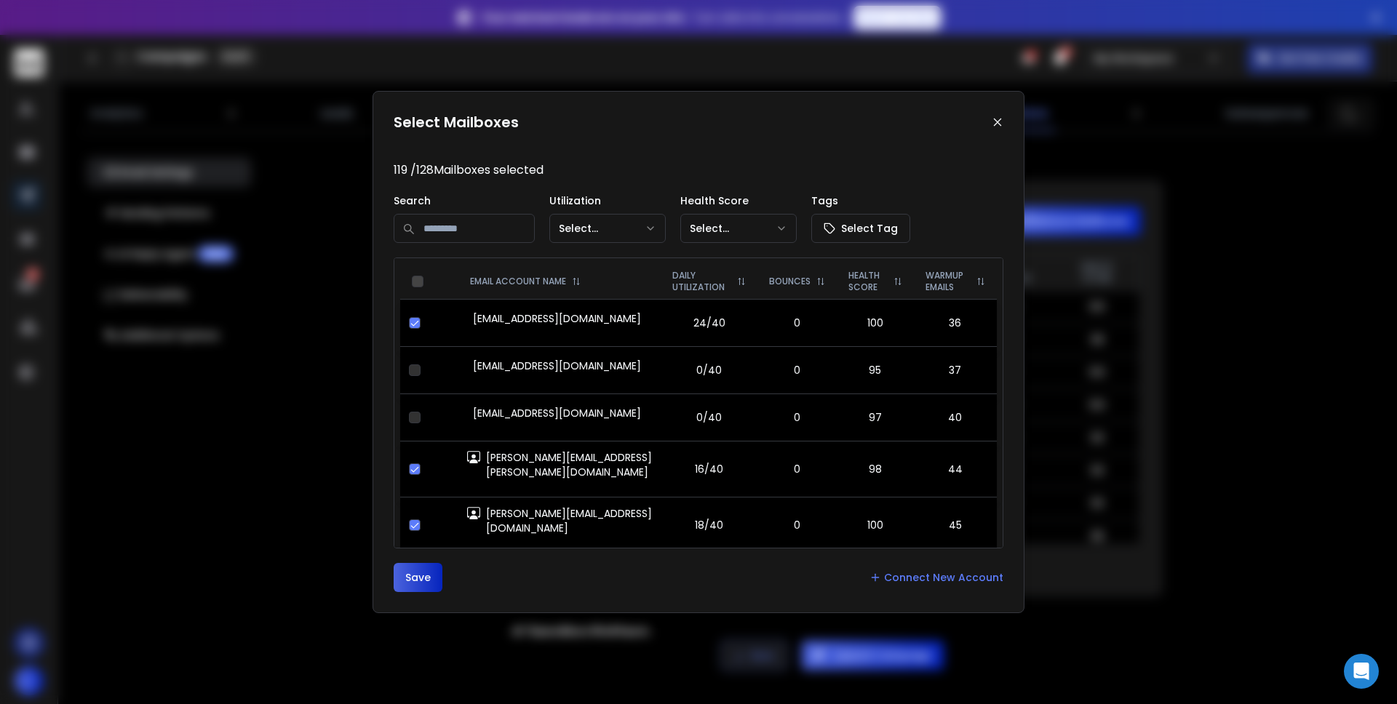
click at [469, 223] on input at bounding box center [464, 228] width 141 height 29
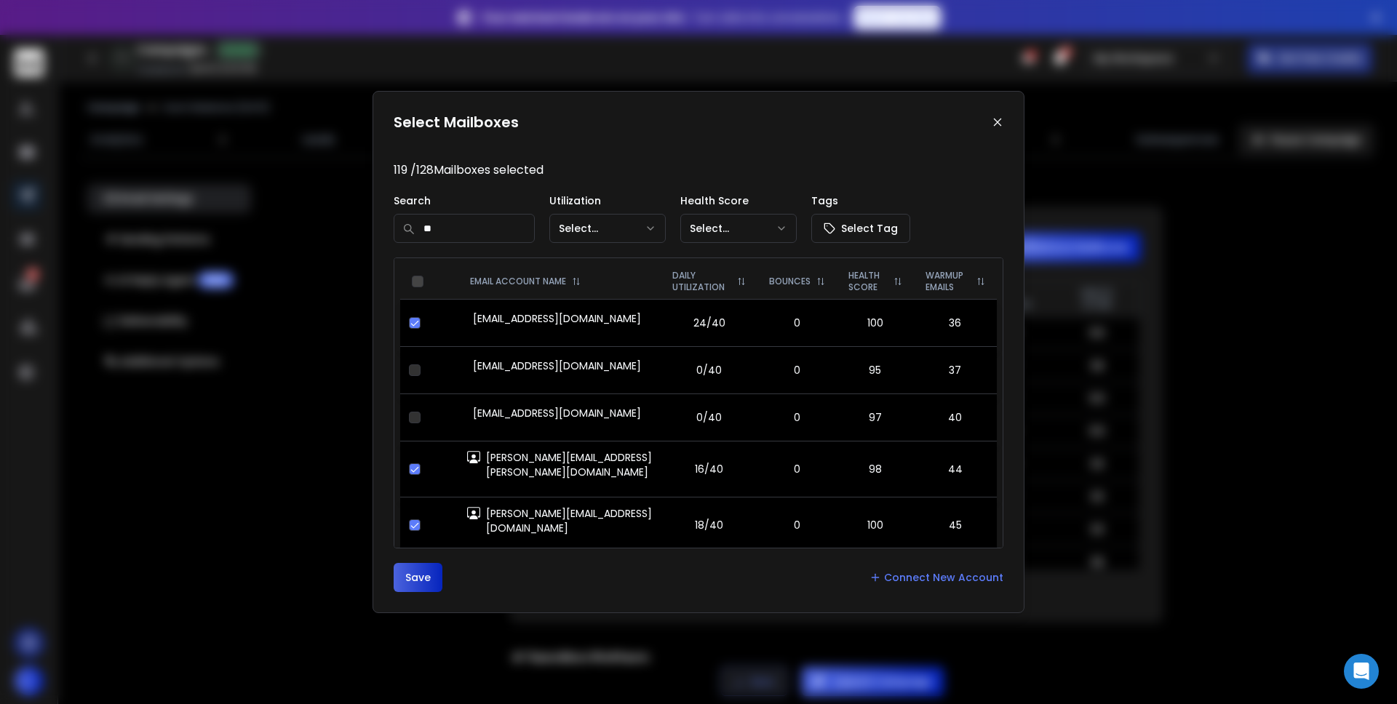
click at [501, 225] on input "**" at bounding box center [464, 228] width 141 height 29
paste input "**********"
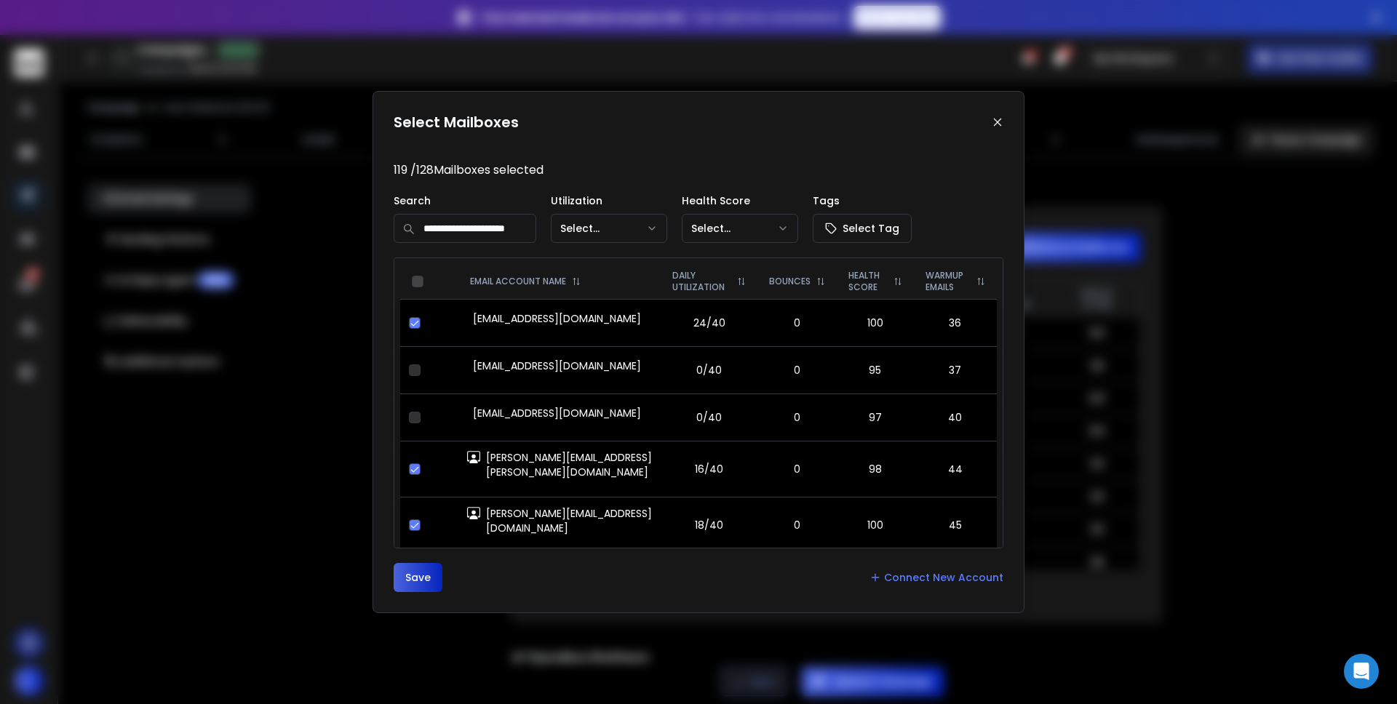
type input "**********"
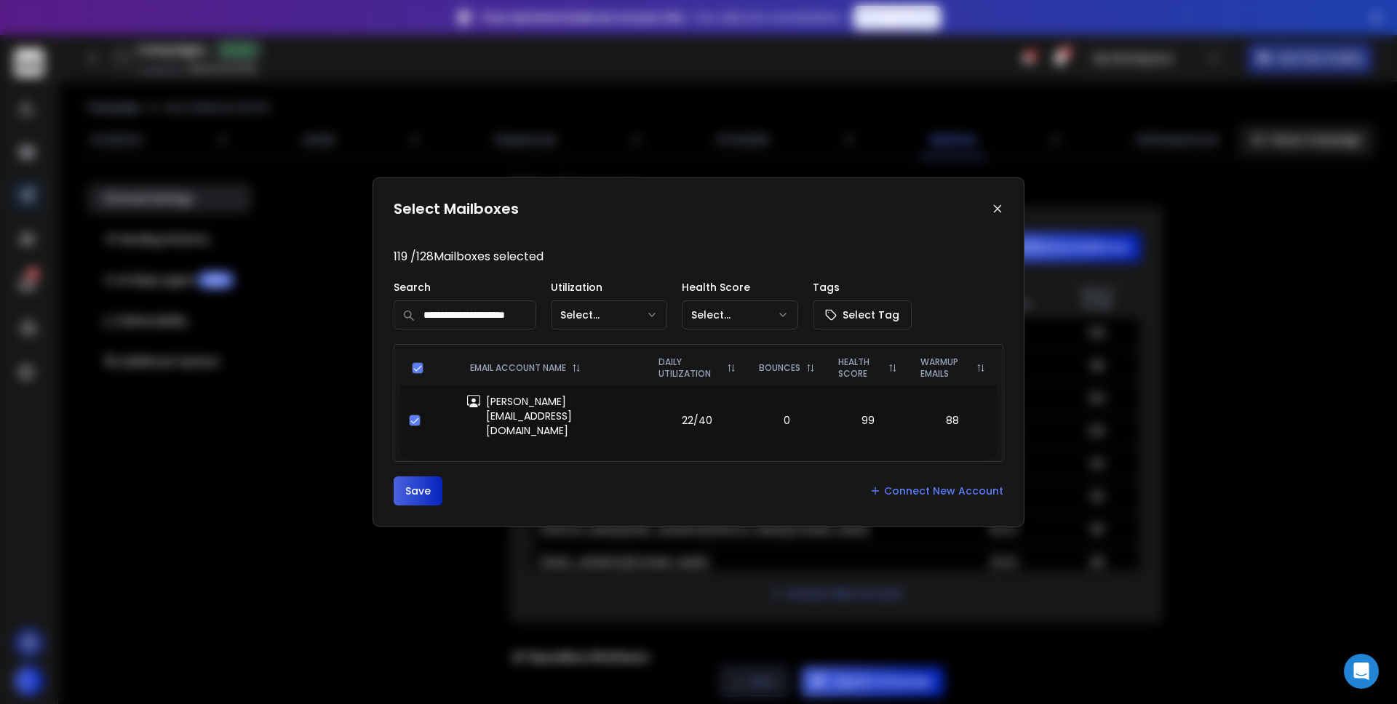
click at [416, 420] on button "button" at bounding box center [415, 421] width 12 height 12
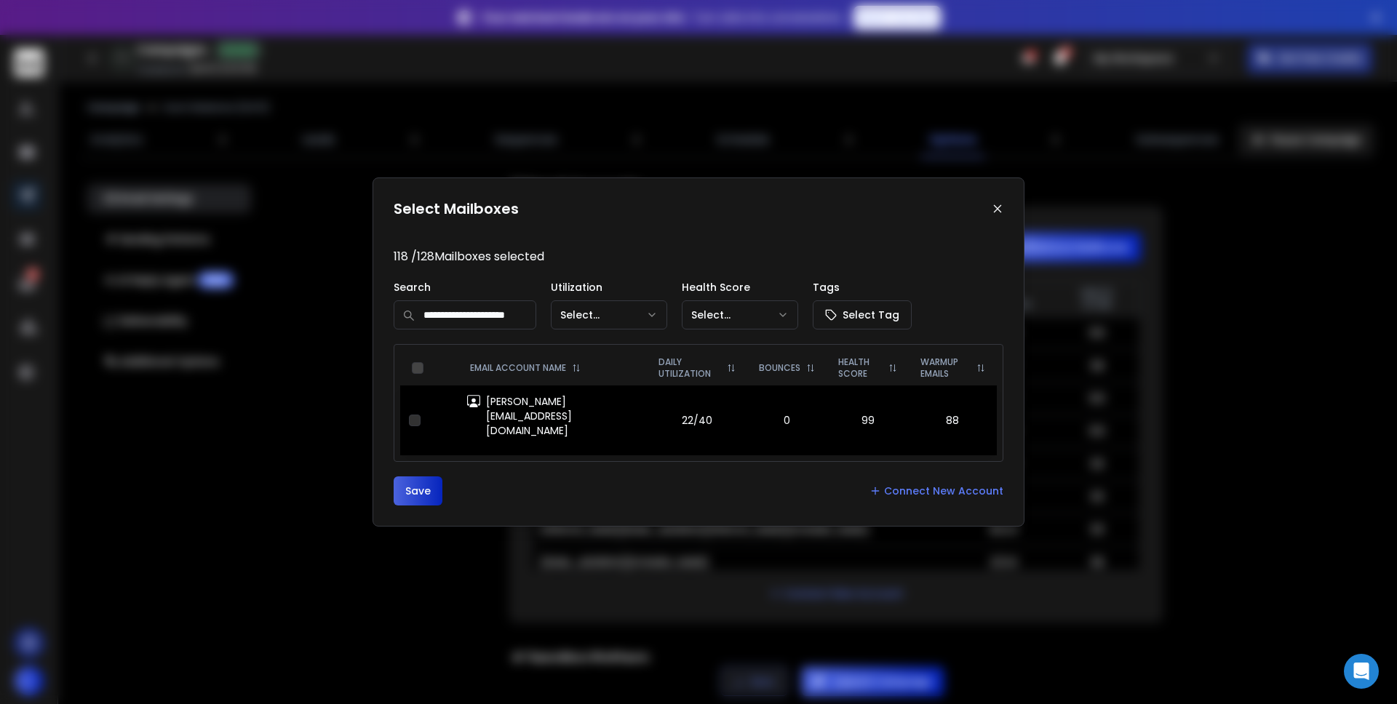
click at [418, 477] on button "Save" at bounding box center [418, 491] width 49 height 29
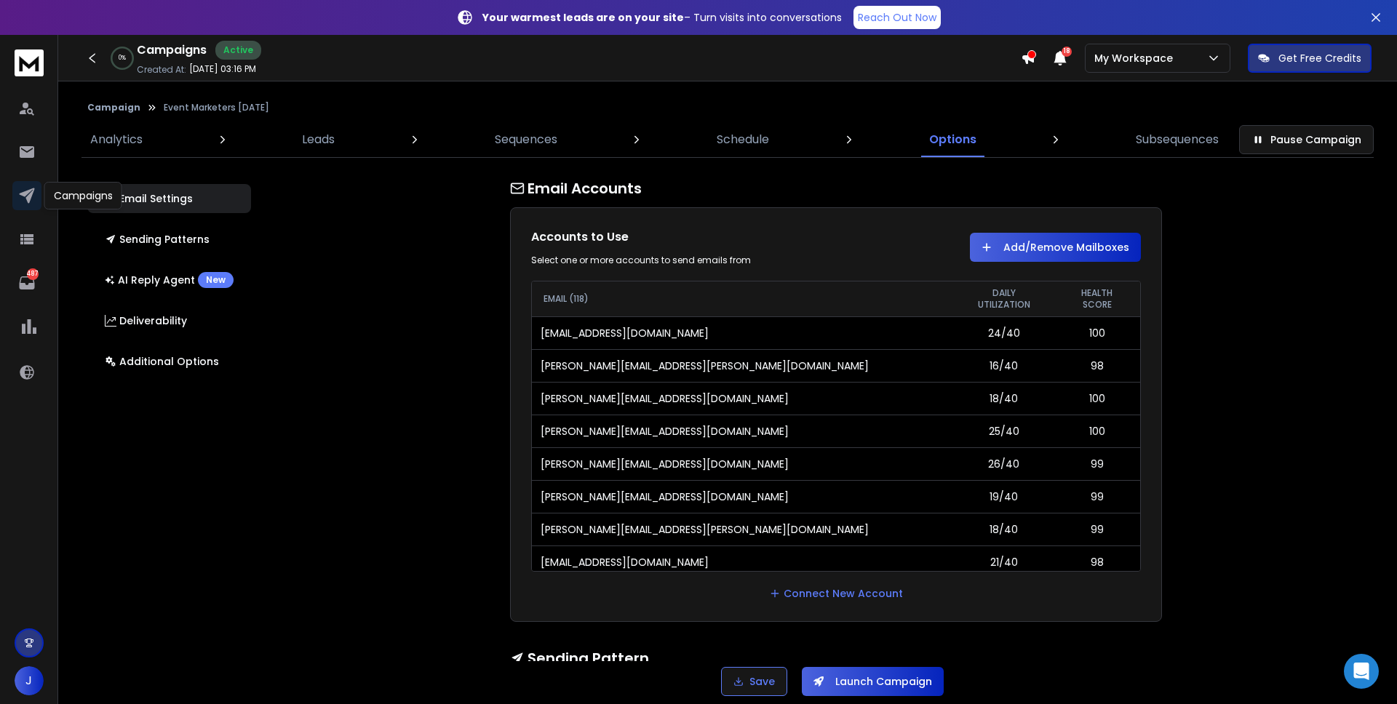
click at [24, 194] on icon at bounding box center [26, 195] width 15 height 15
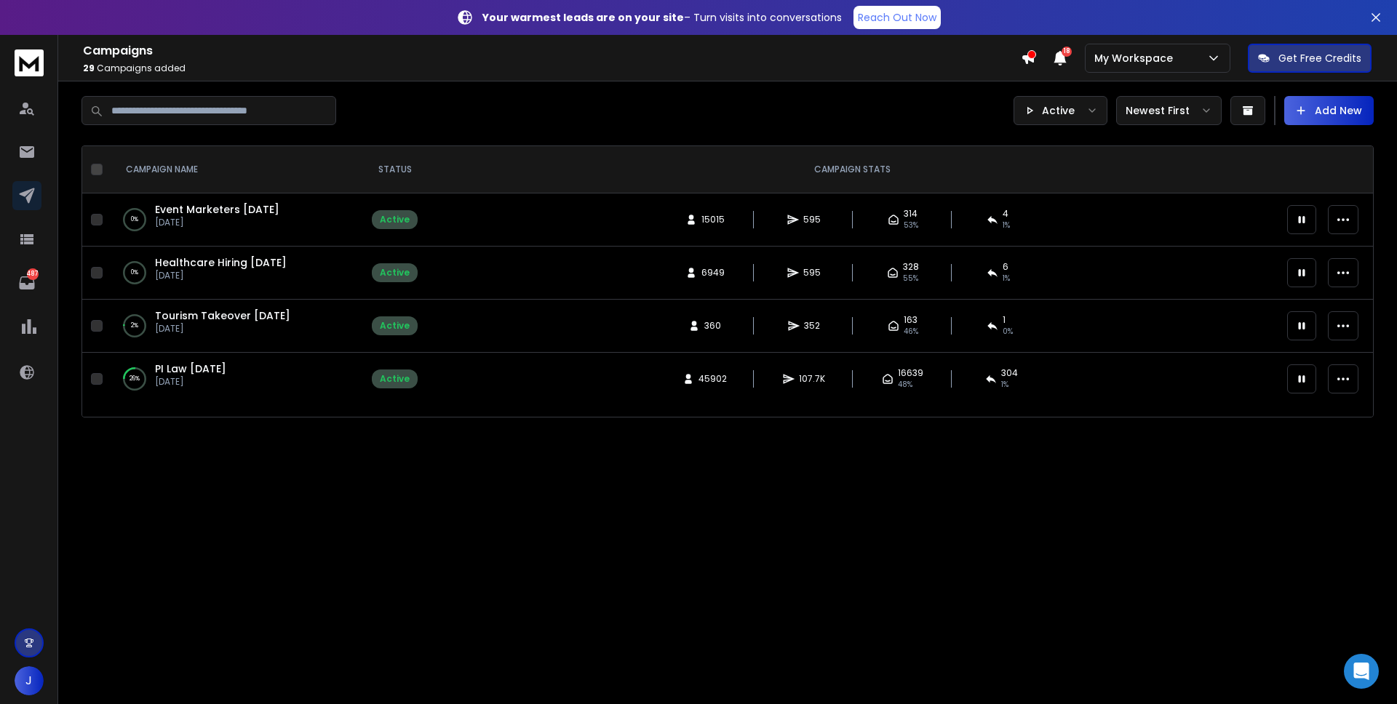
click at [287, 264] on span "Healthcare Hiring Aug 2025" at bounding box center [221, 262] width 132 height 15
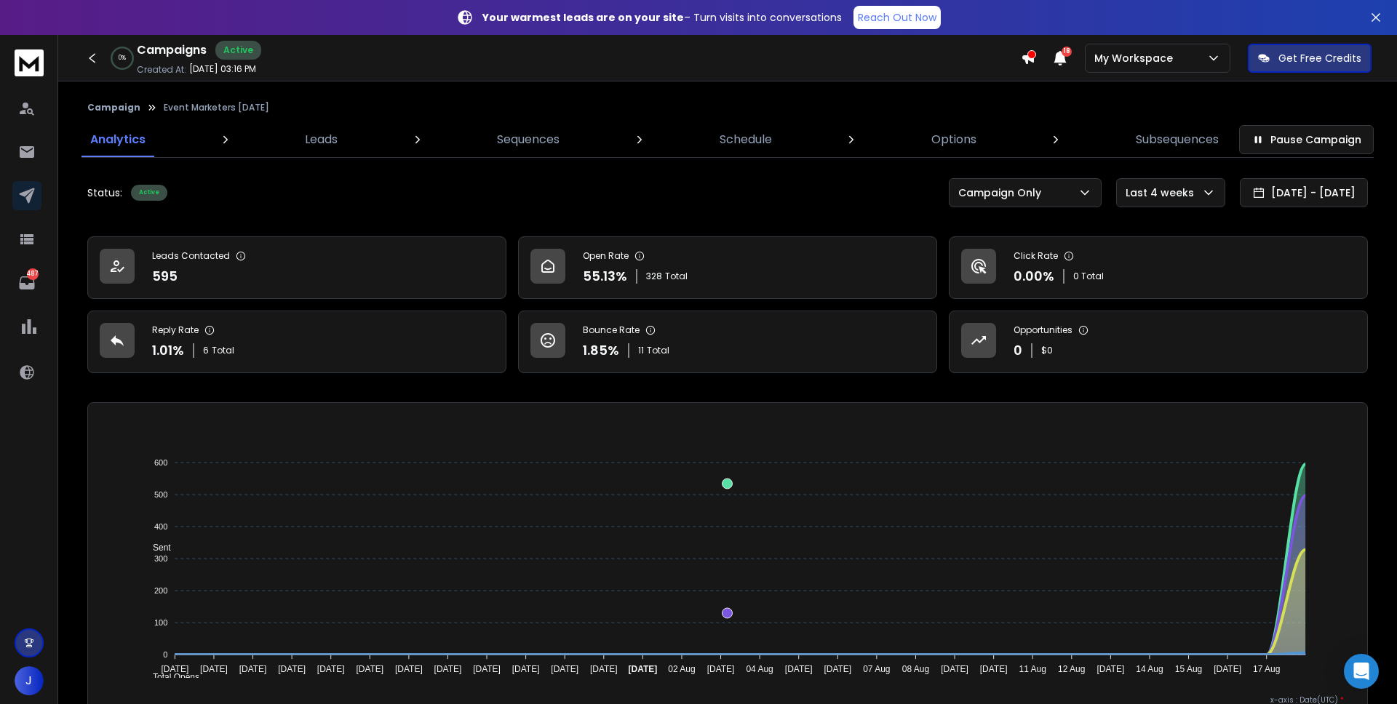
click at [995, 140] on div "Analytics Leads Sequences Schedule Options Subsequences" at bounding box center [654, 139] width 1146 height 35
click at [976, 141] on link "Options" at bounding box center [953, 139] width 63 height 35
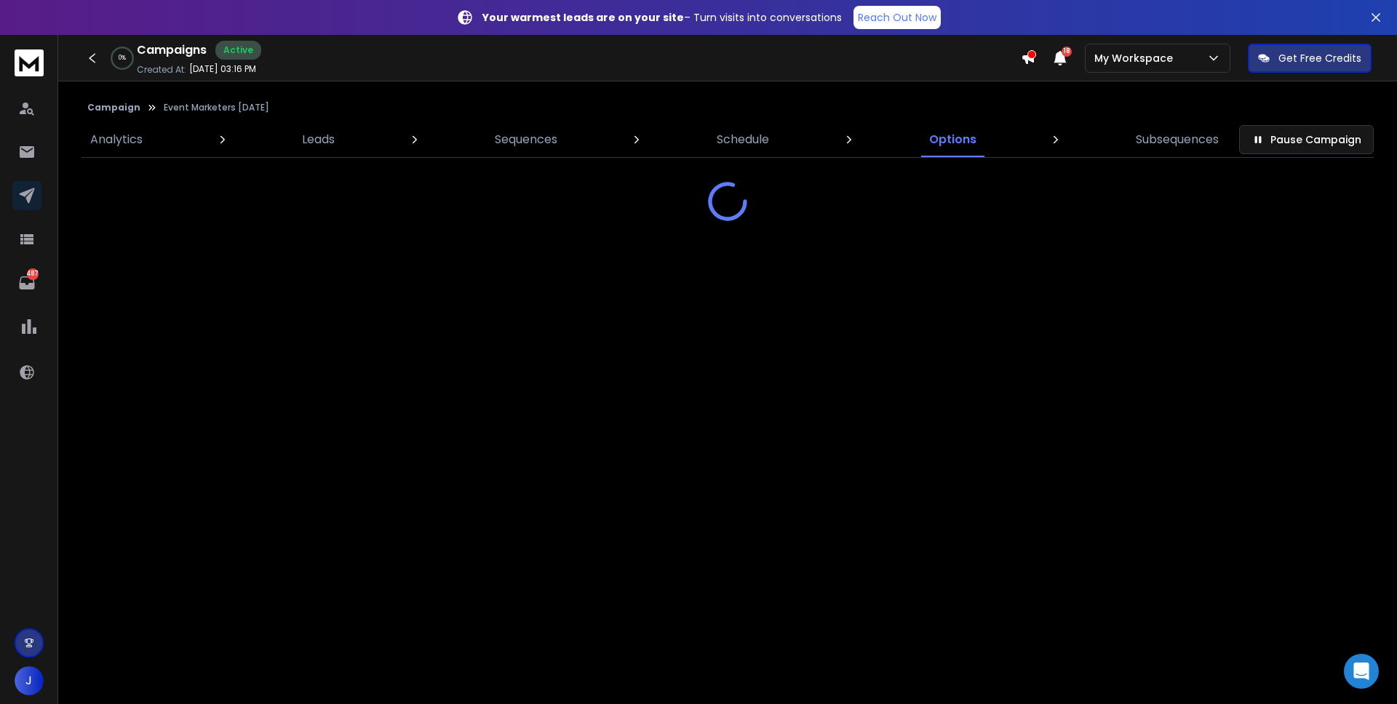
select select "**********"
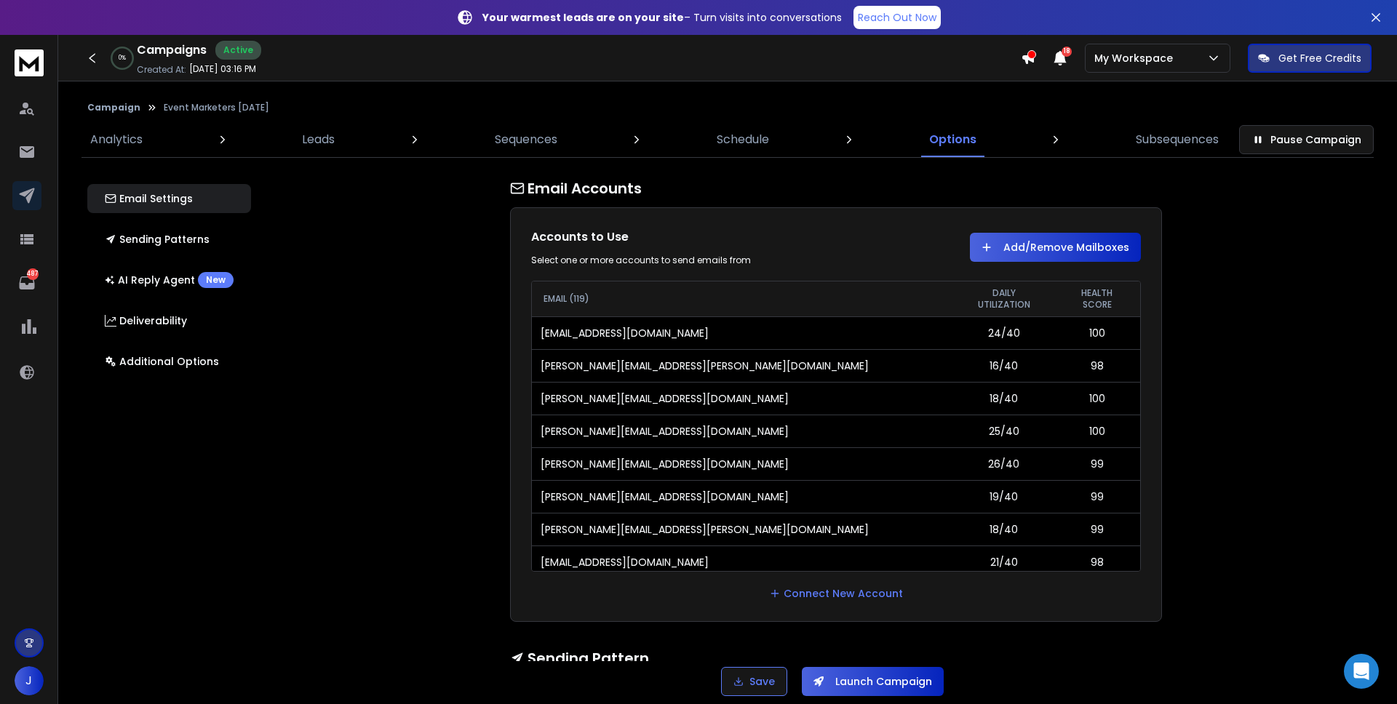
click at [1032, 253] on button "Add/Remove Mailboxes" at bounding box center [1055, 247] width 171 height 29
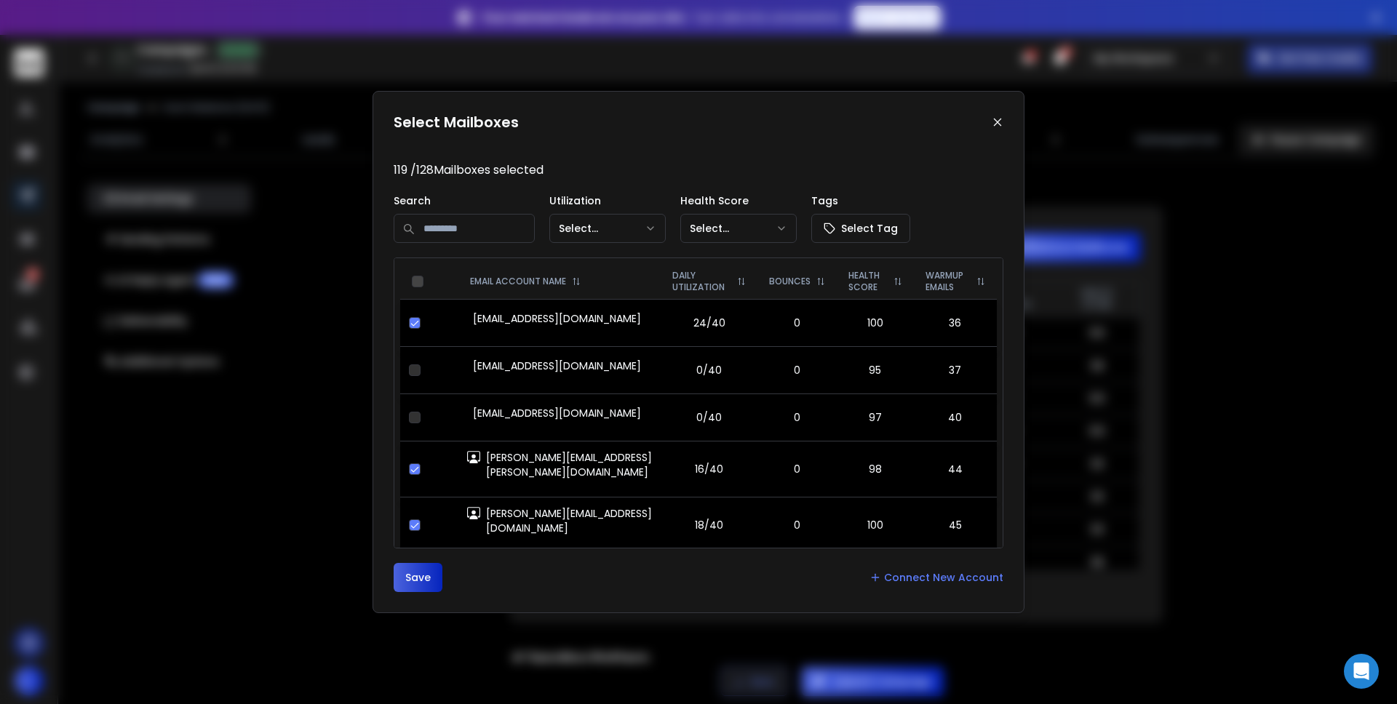
click at [467, 220] on input at bounding box center [464, 228] width 141 height 29
paste input "**********"
type input "**********"
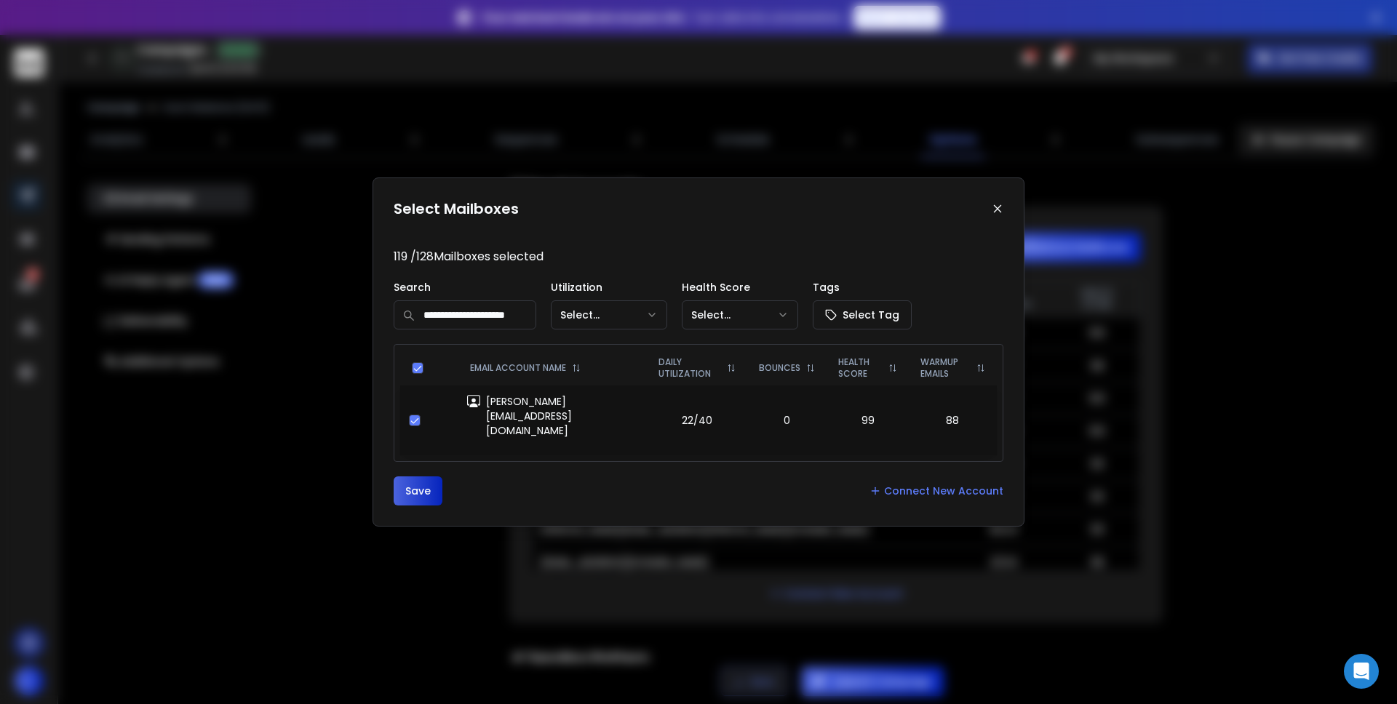
click at [412, 421] on button "button" at bounding box center [415, 421] width 12 height 12
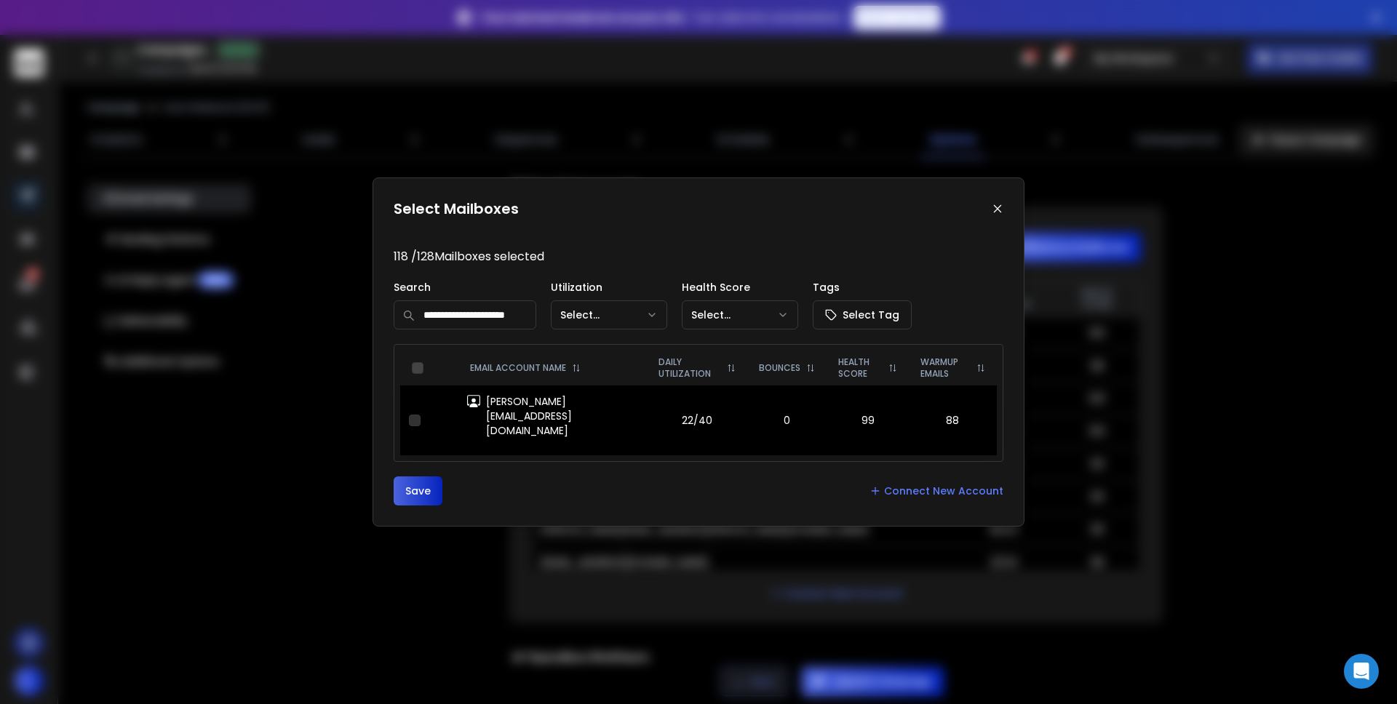
click at [418, 477] on button "Save" at bounding box center [418, 491] width 49 height 29
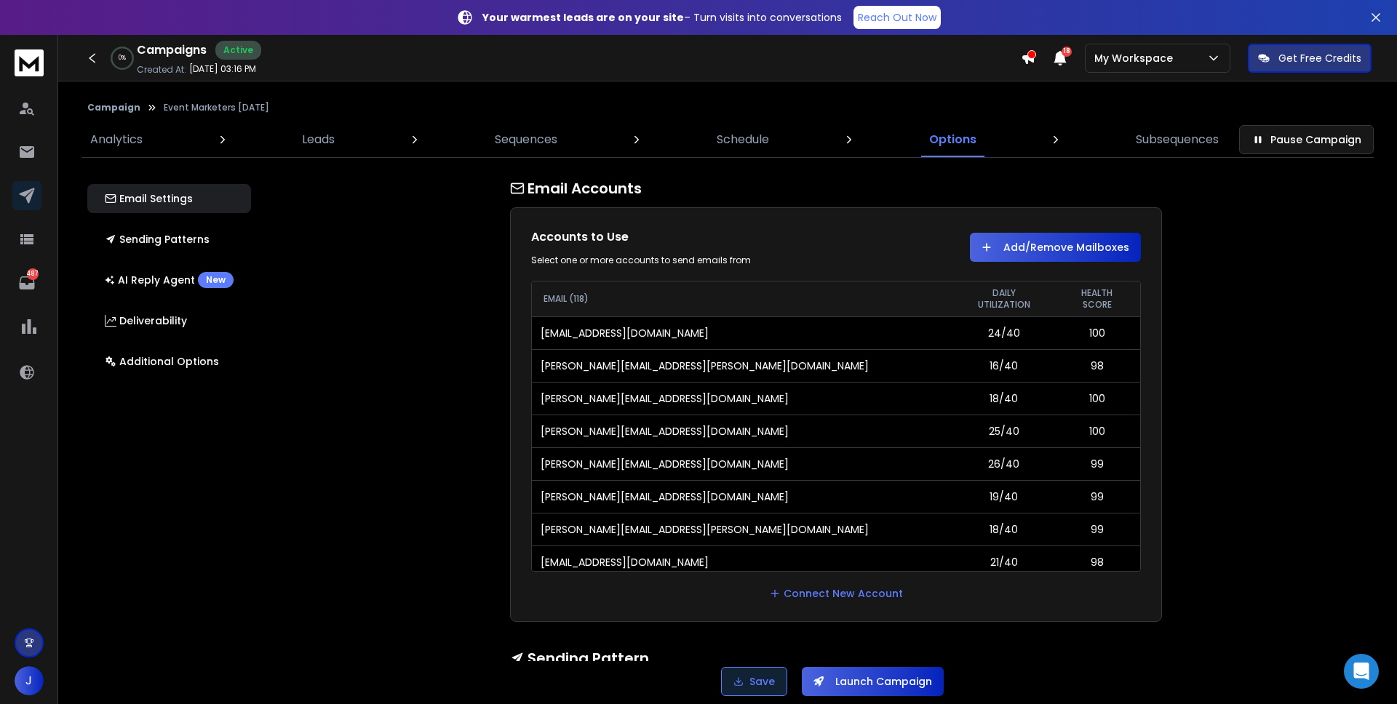
click at [752, 674] on button "Save" at bounding box center [754, 681] width 66 height 29
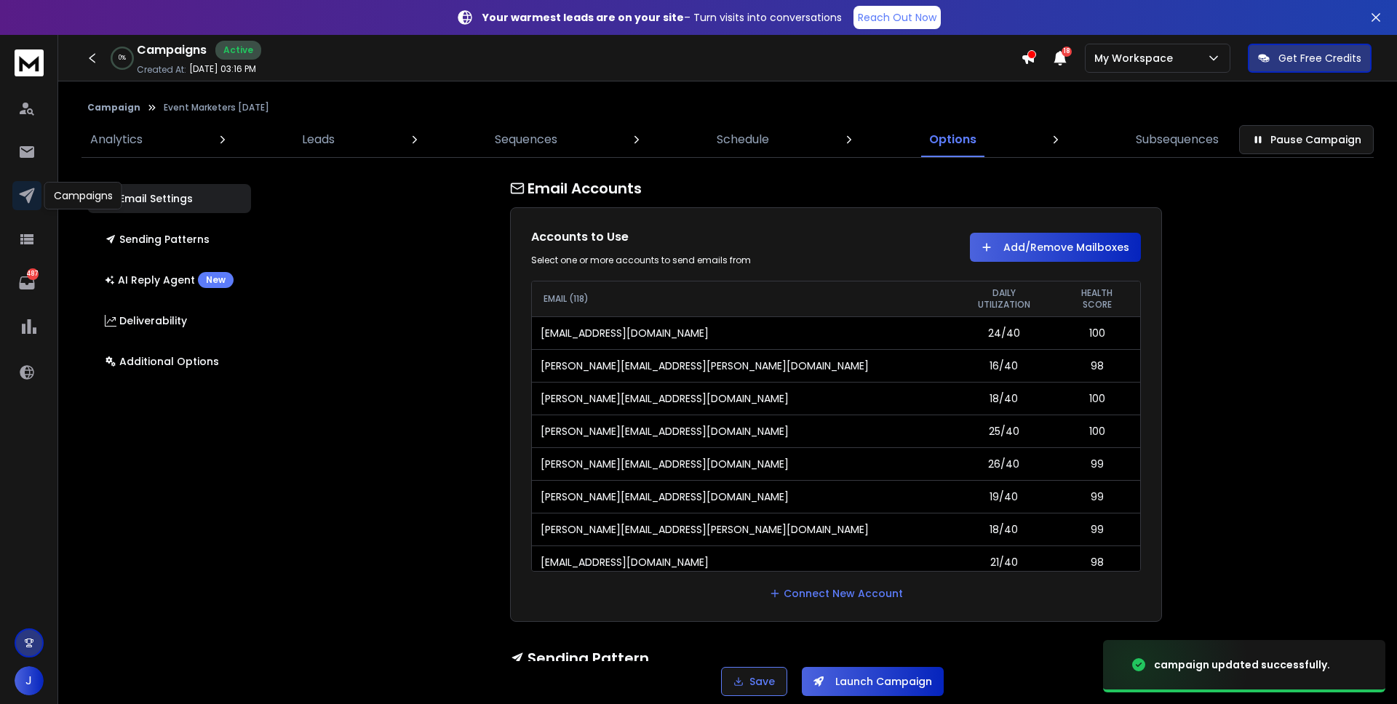
click at [25, 195] on icon at bounding box center [26, 195] width 15 height 15
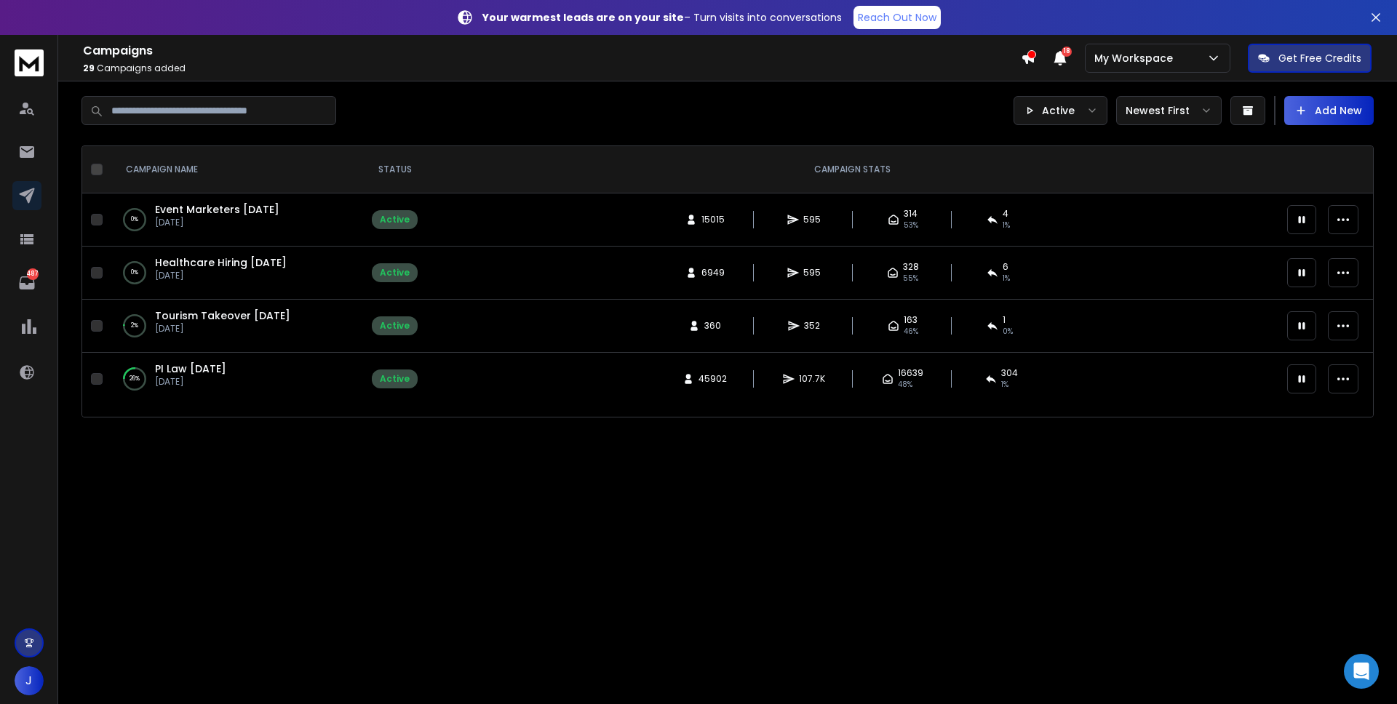
click at [271, 210] on span "Event Marketers Aug 2025" at bounding box center [217, 209] width 124 height 15
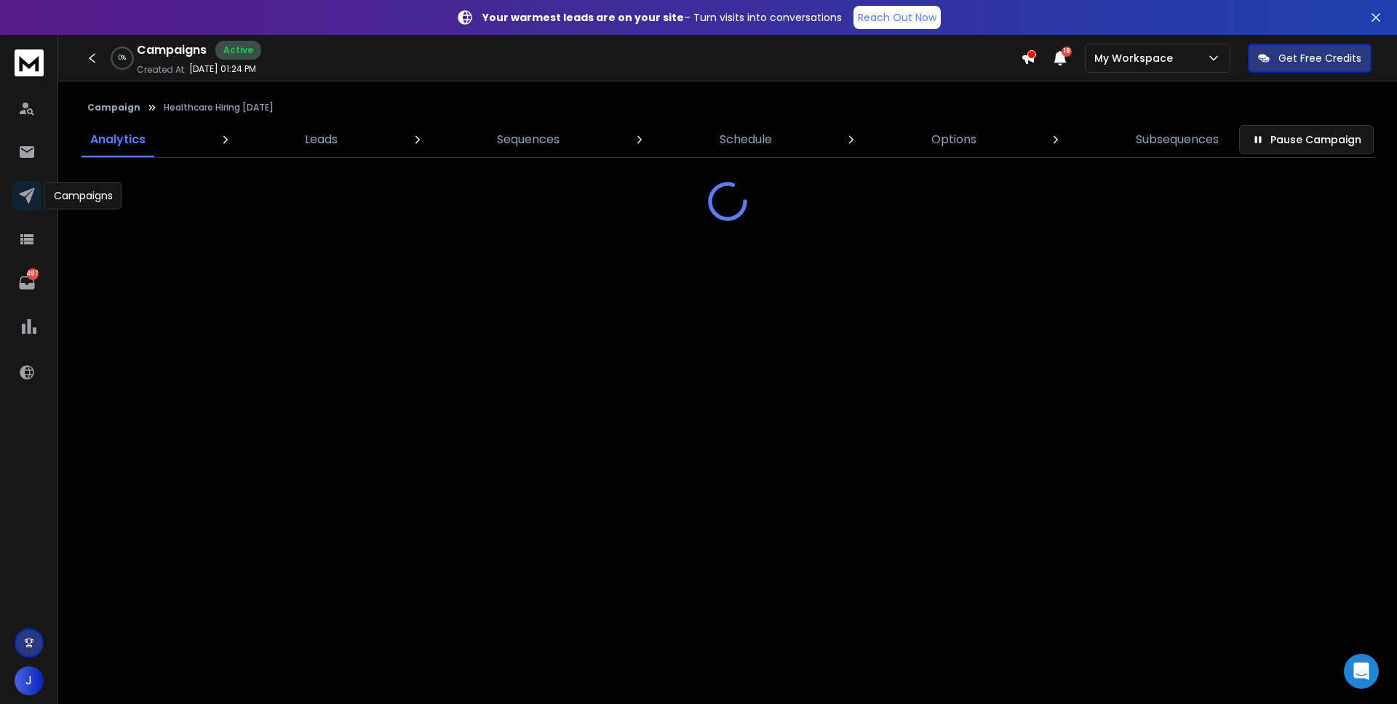
click at [33, 199] on icon at bounding box center [26, 195] width 17 height 17
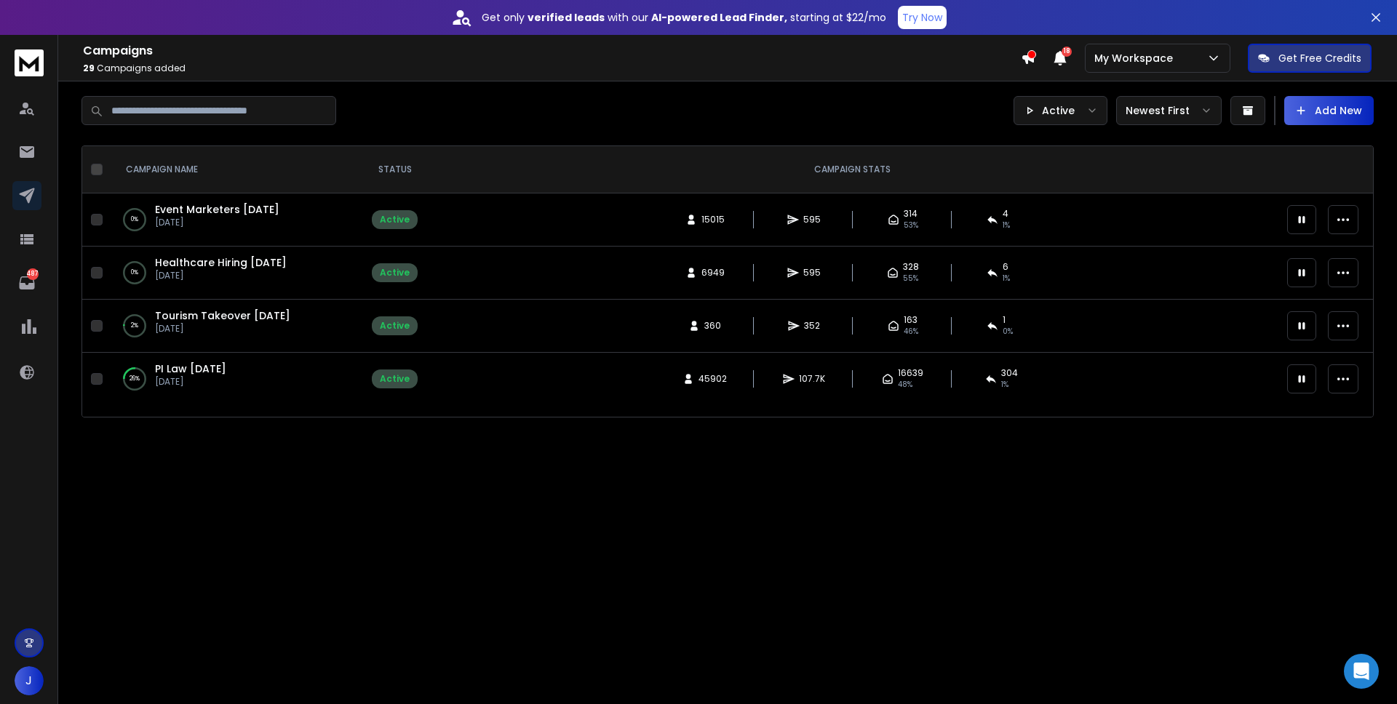
click at [218, 220] on p "4 days ago" at bounding box center [217, 223] width 124 height 12
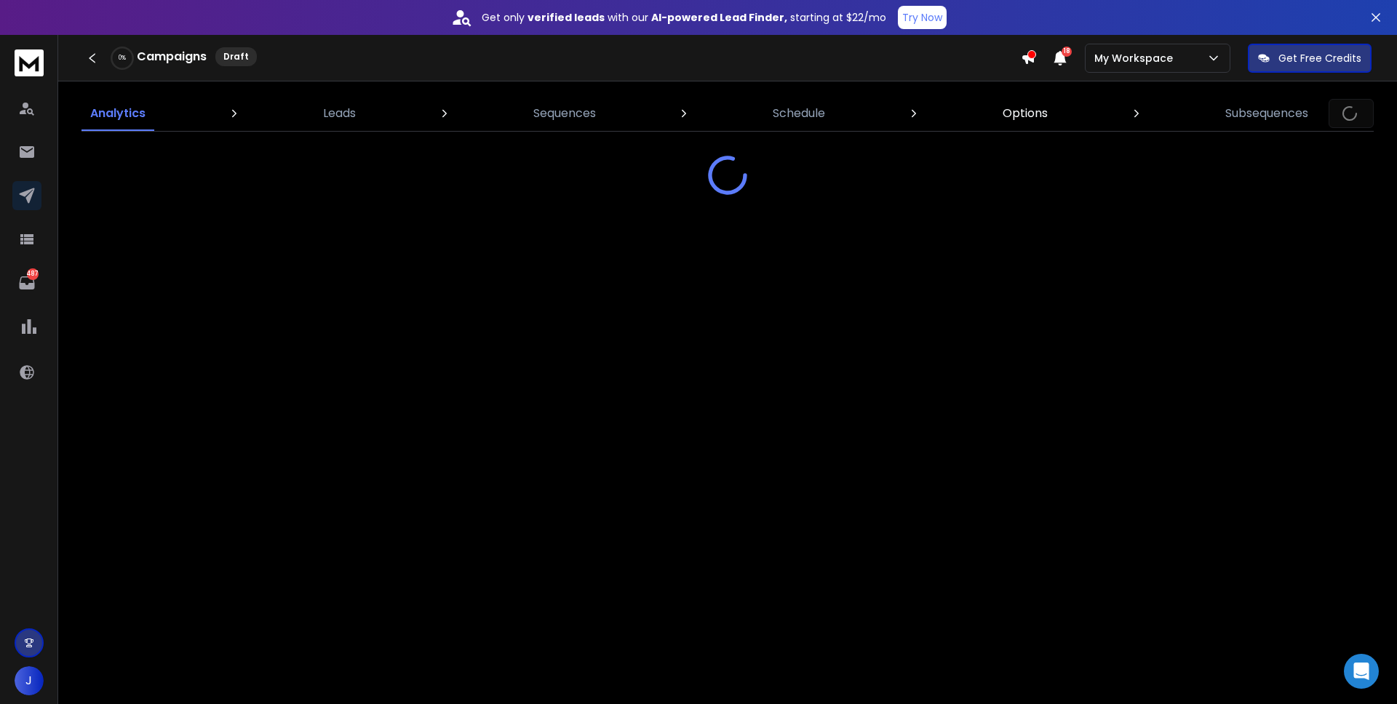
click at [1030, 111] on p "Options" at bounding box center [1025, 113] width 45 height 17
select select "**********"
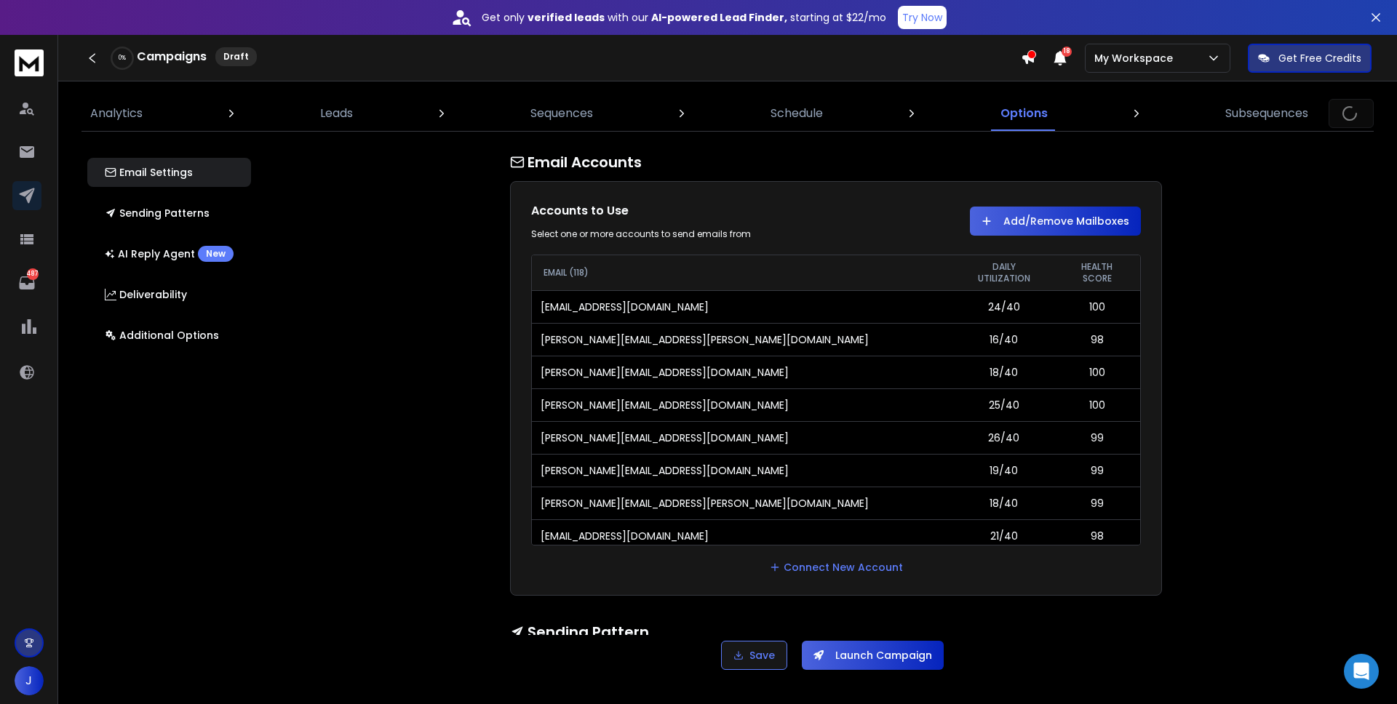
click at [86, 59] on icon at bounding box center [92, 58] width 13 height 13
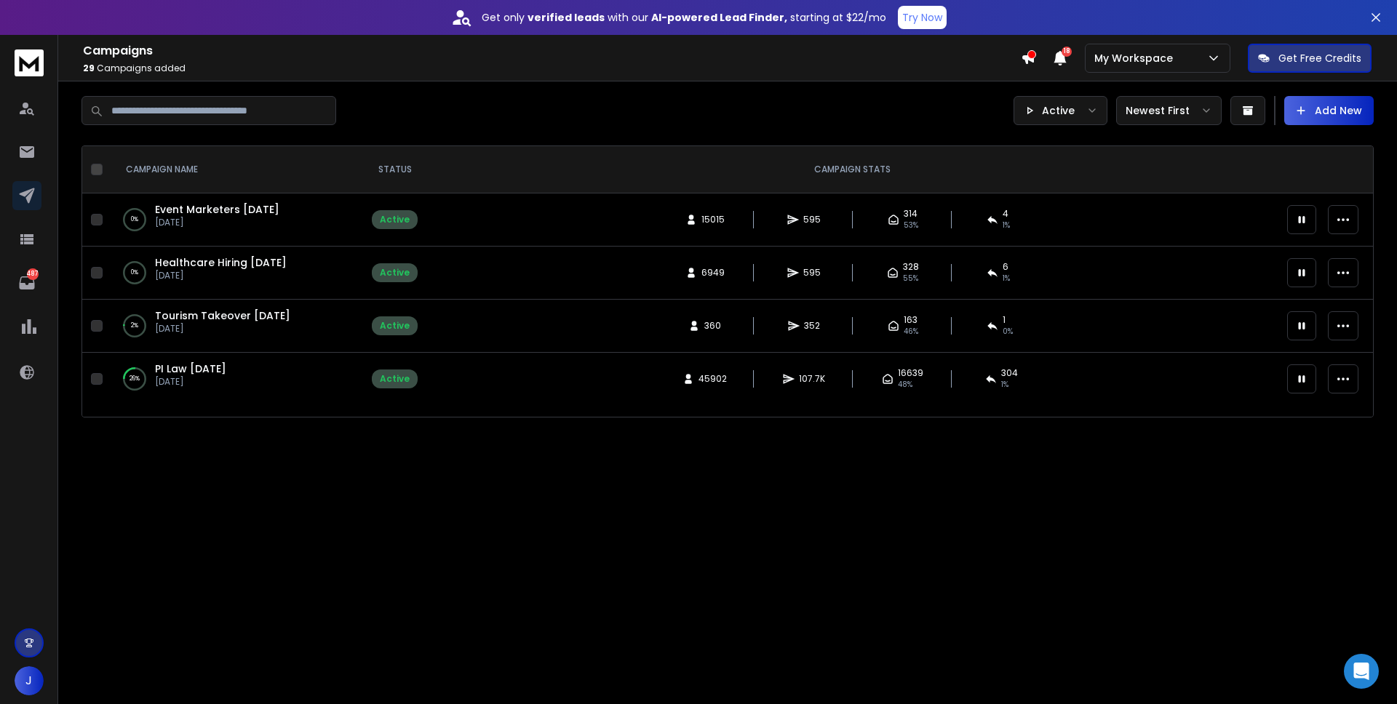
click at [238, 262] on span "Healthcare Hiring Aug 2025" at bounding box center [221, 262] width 132 height 15
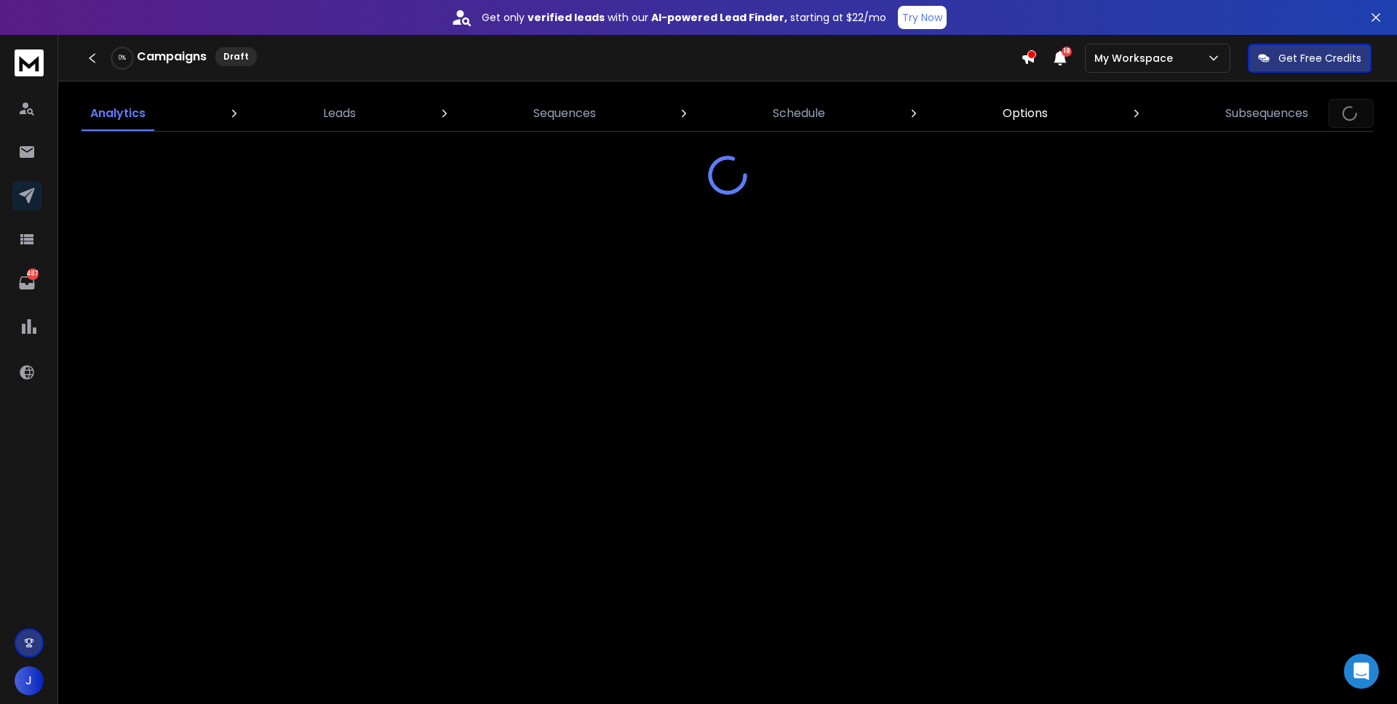
click at [1010, 114] on p "Options" at bounding box center [1025, 113] width 45 height 17
select select "**********"
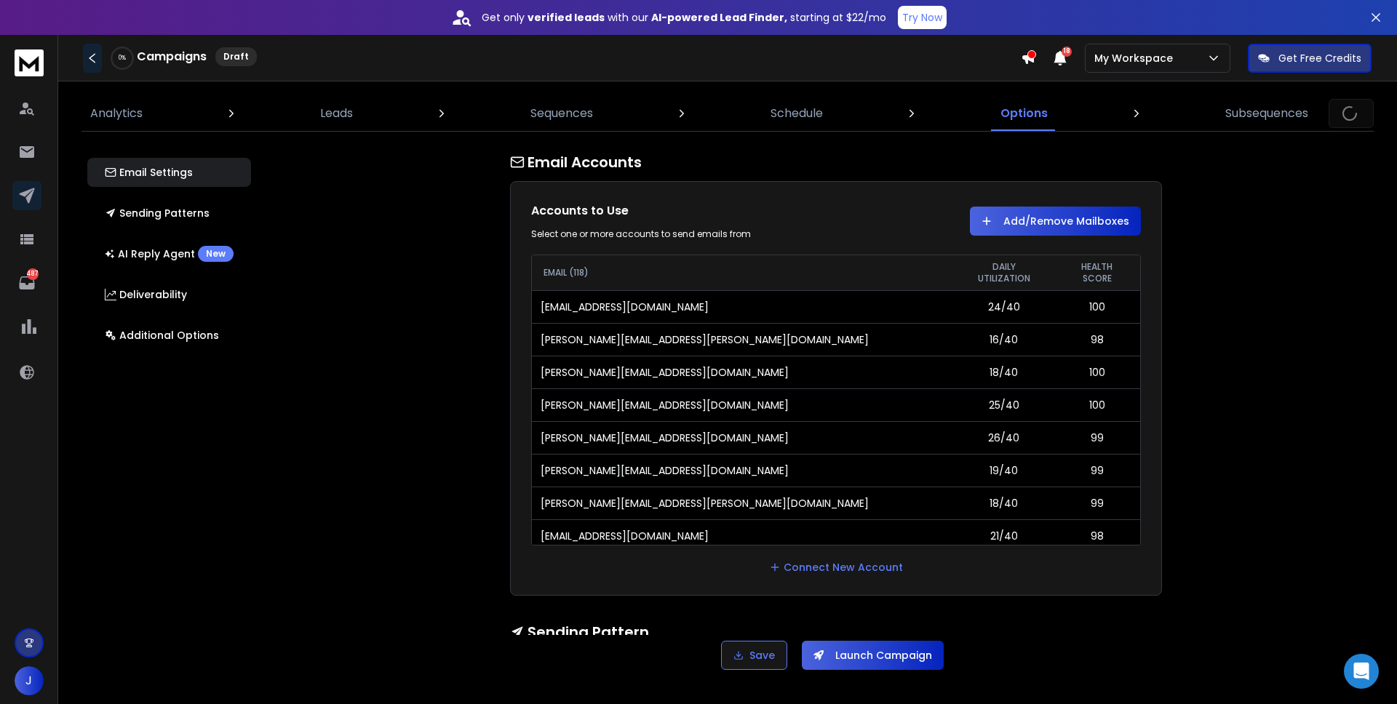
click at [90, 60] on icon at bounding box center [92, 58] width 13 height 13
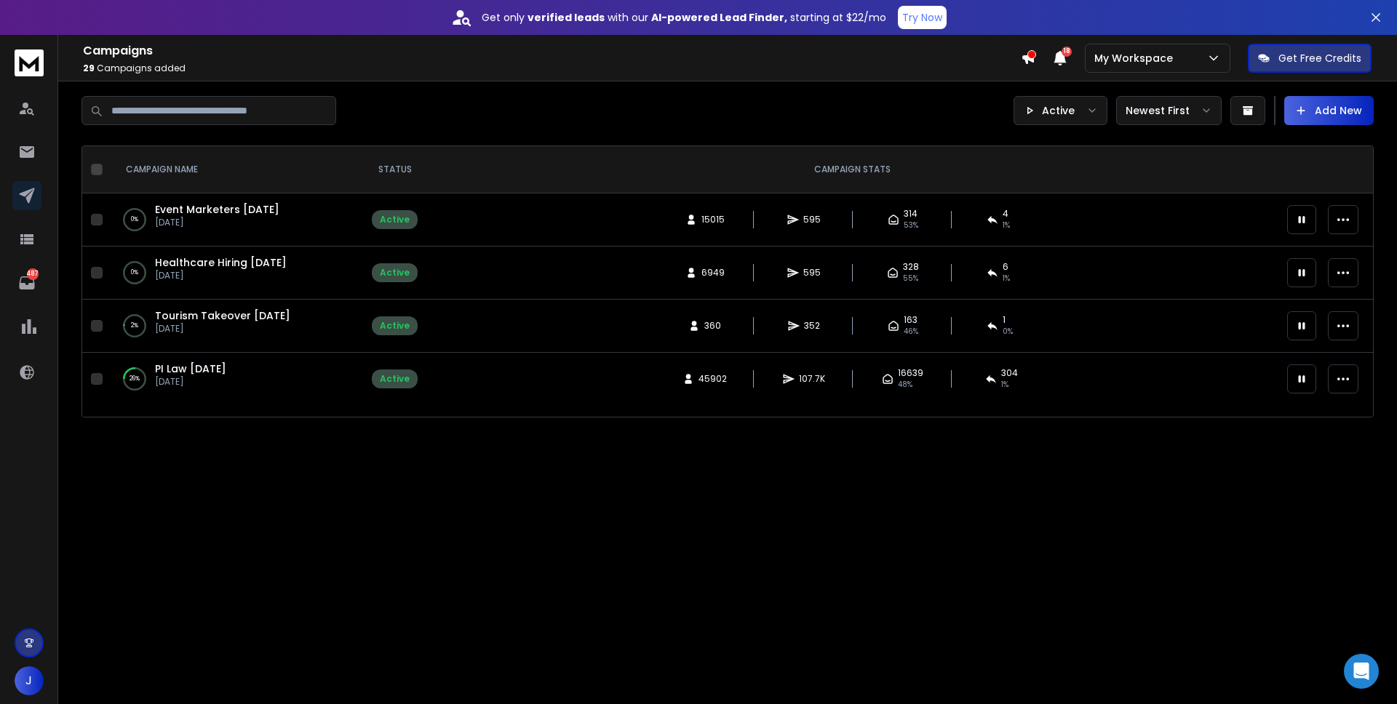
click at [261, 320] on span "Tourism Takeover Aug 2025" at bounding box center [222, 315] width 135 height 15
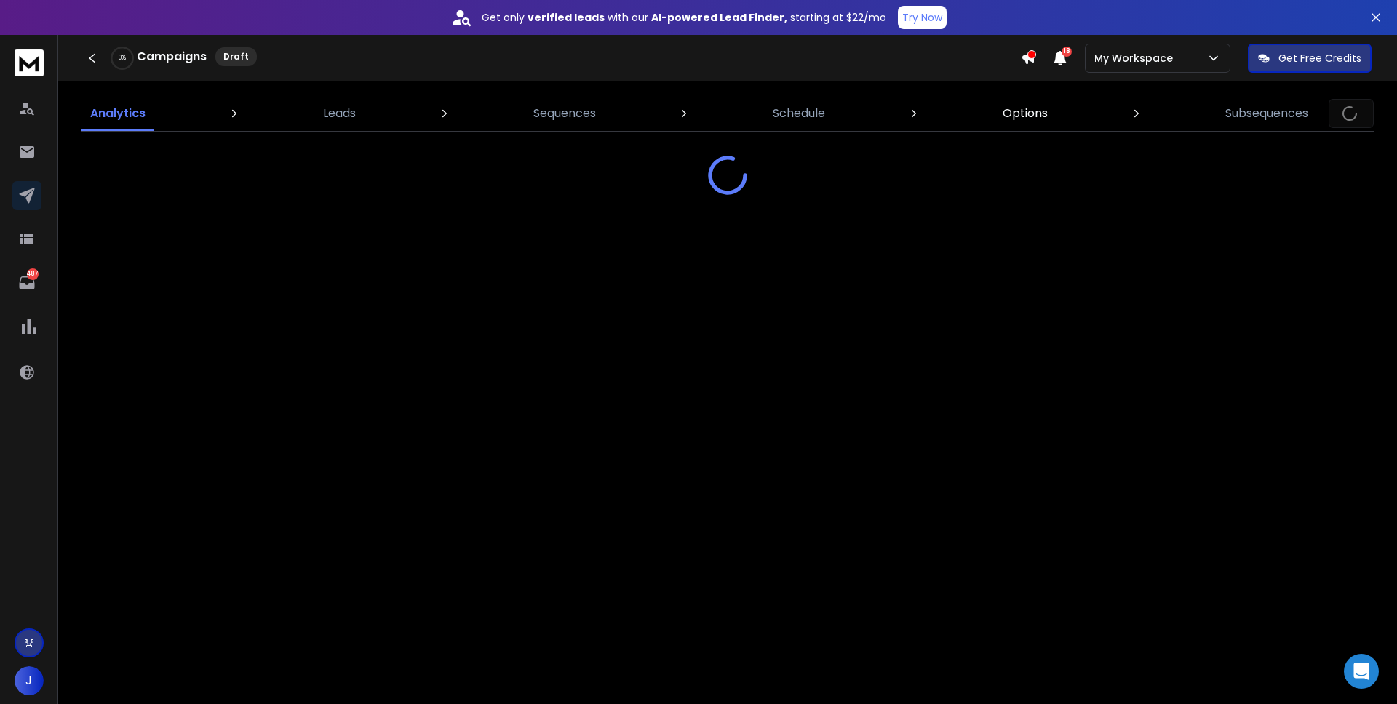
click at [1011, 112] on p "Options" at bounding box center [1025, 113] width 45 height 17
select select "**********"
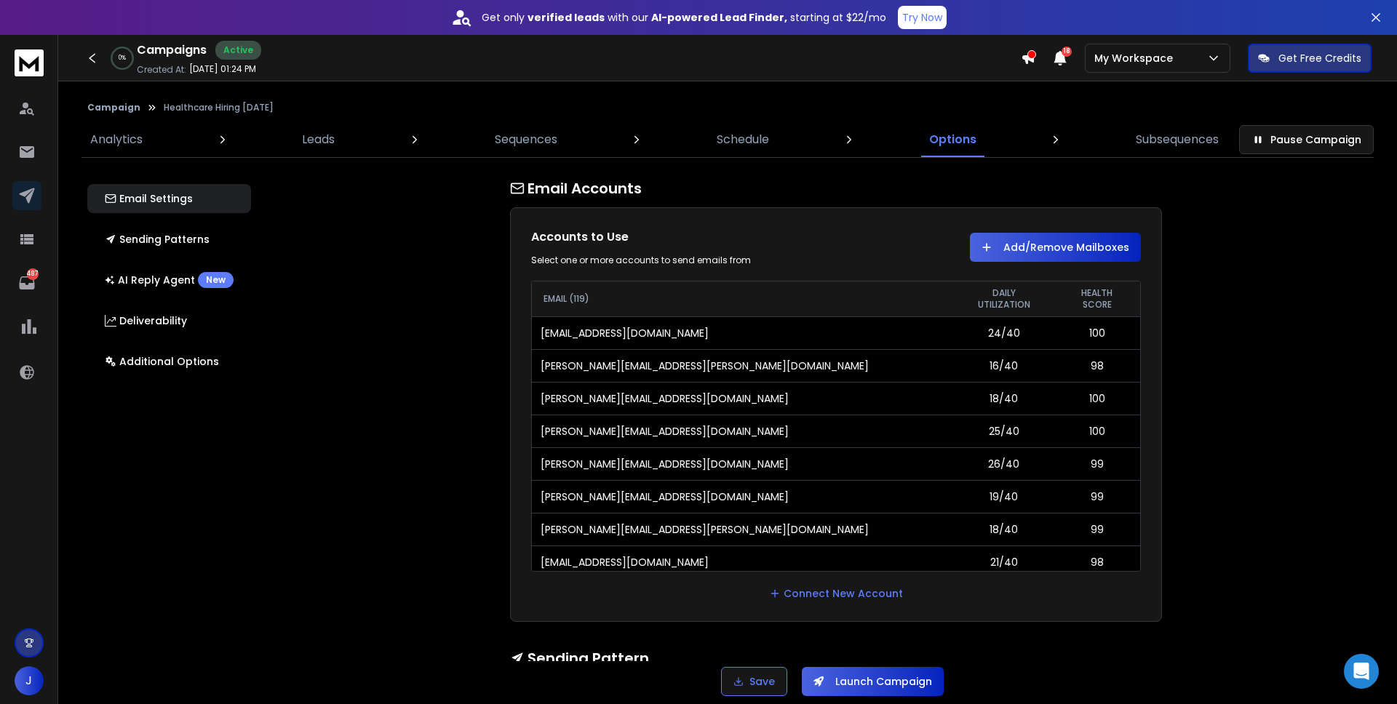
click at [1000, 246] on button "Add/Remove Mailboxes" at bounding box center [1055, 247] width 171 height 29
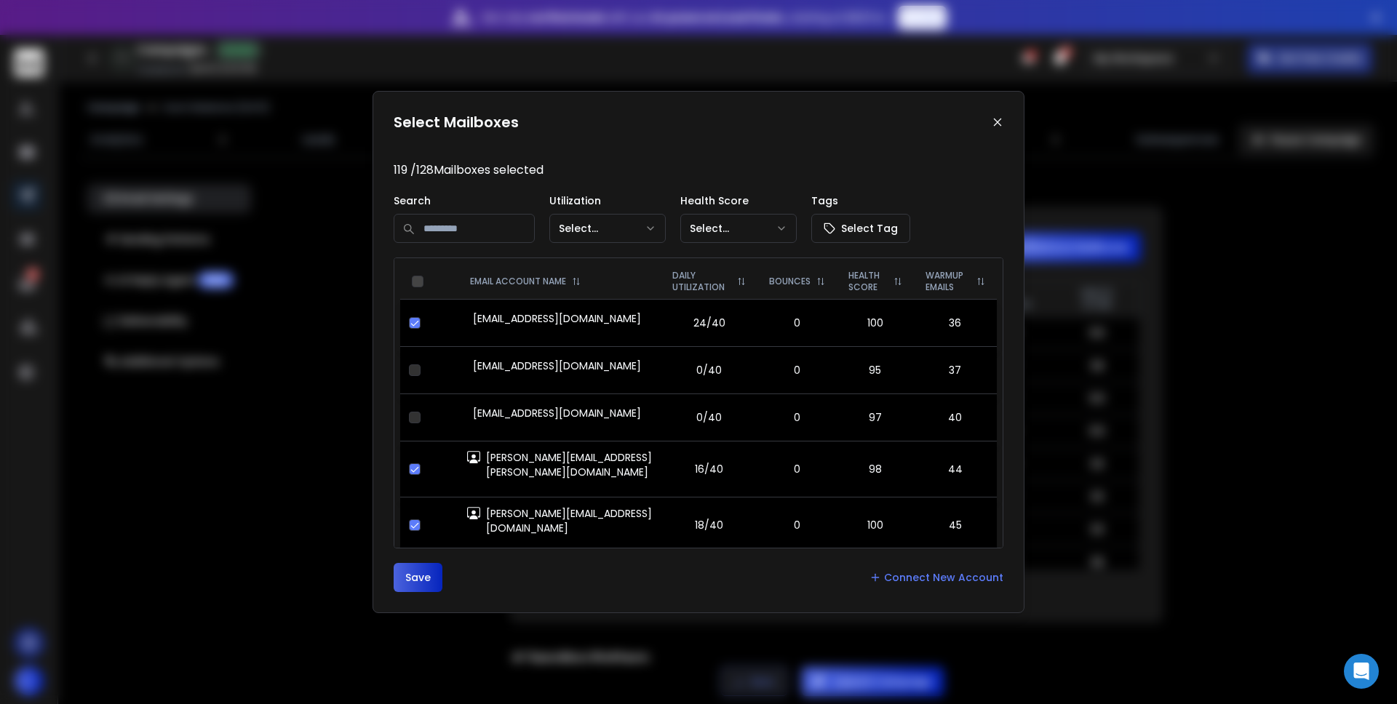
click at [460, 237] on input at bounding box center [464, 228] width 141 height 29
paste input "**********"
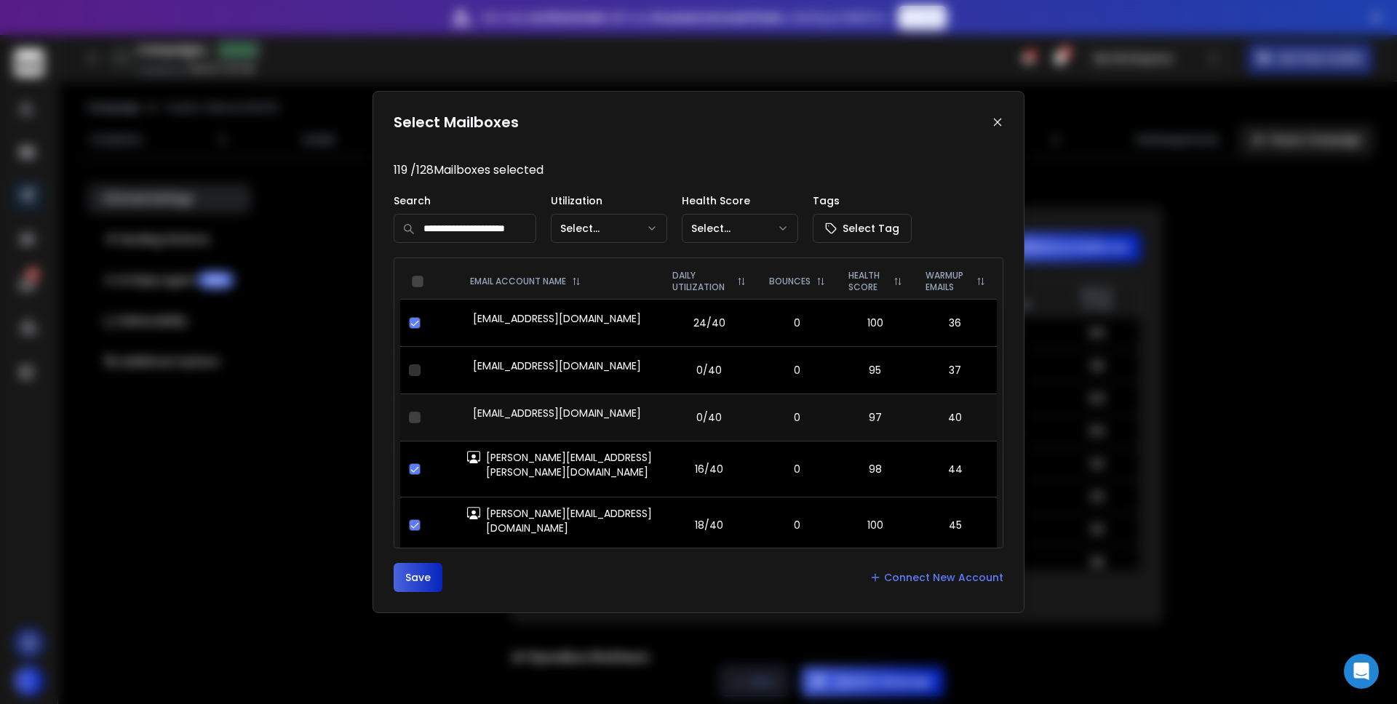
type input "**********"
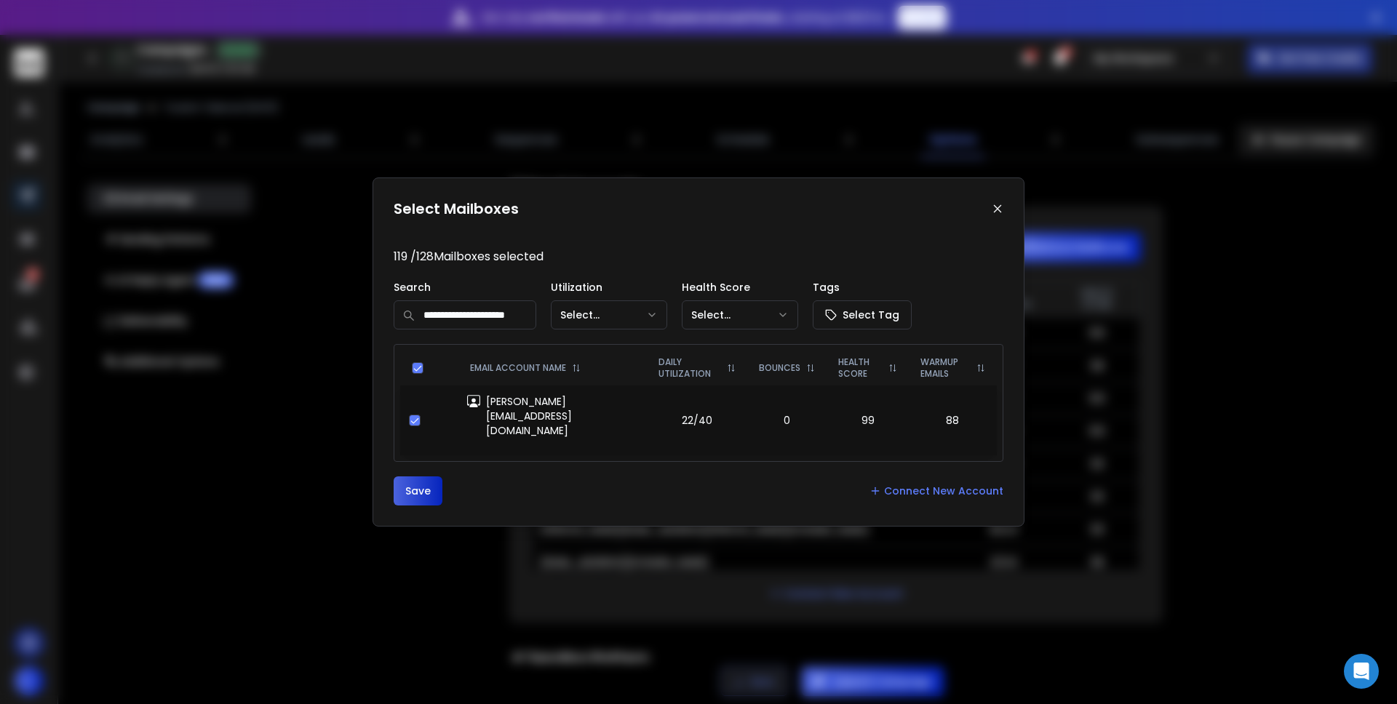
click at [418, 421] on button "button" at bounding box center [415, 421] width 12 height 12
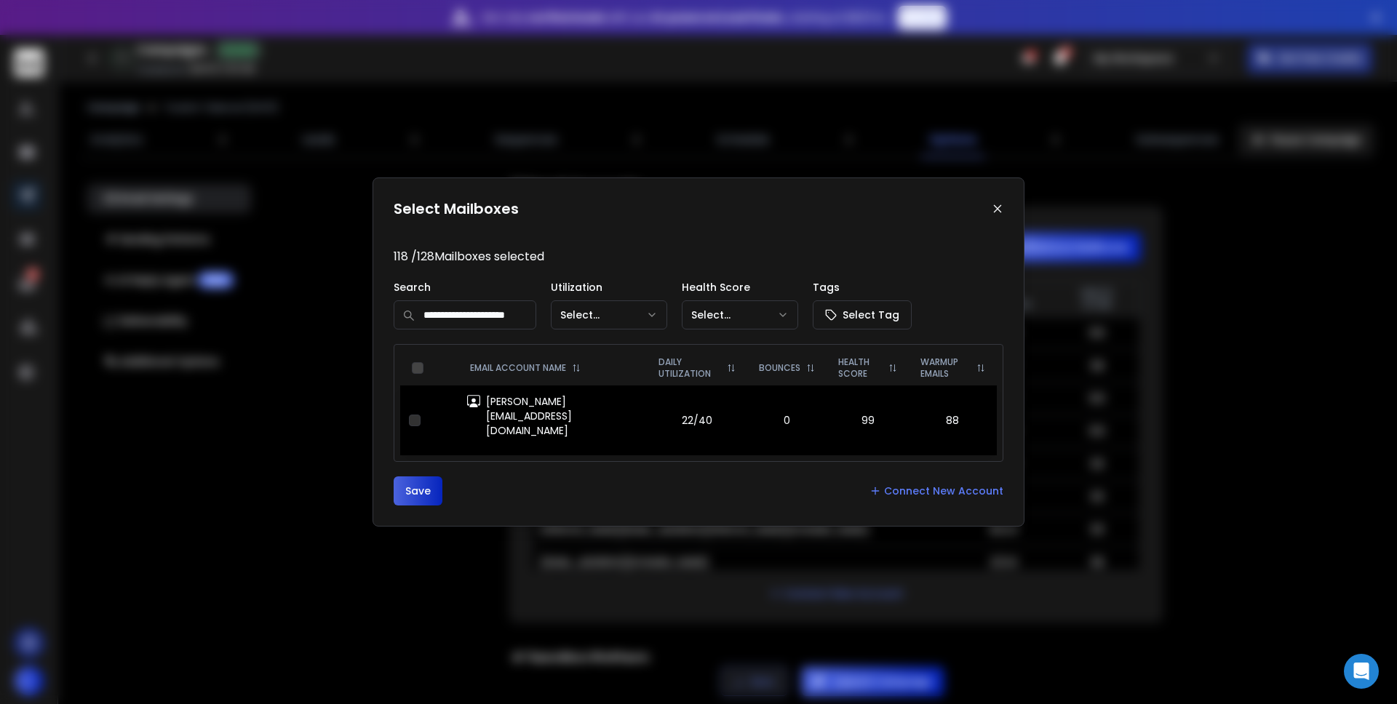
click at [413, 482] on button "Save" at bounding box center [418, 491] width 49 height 29
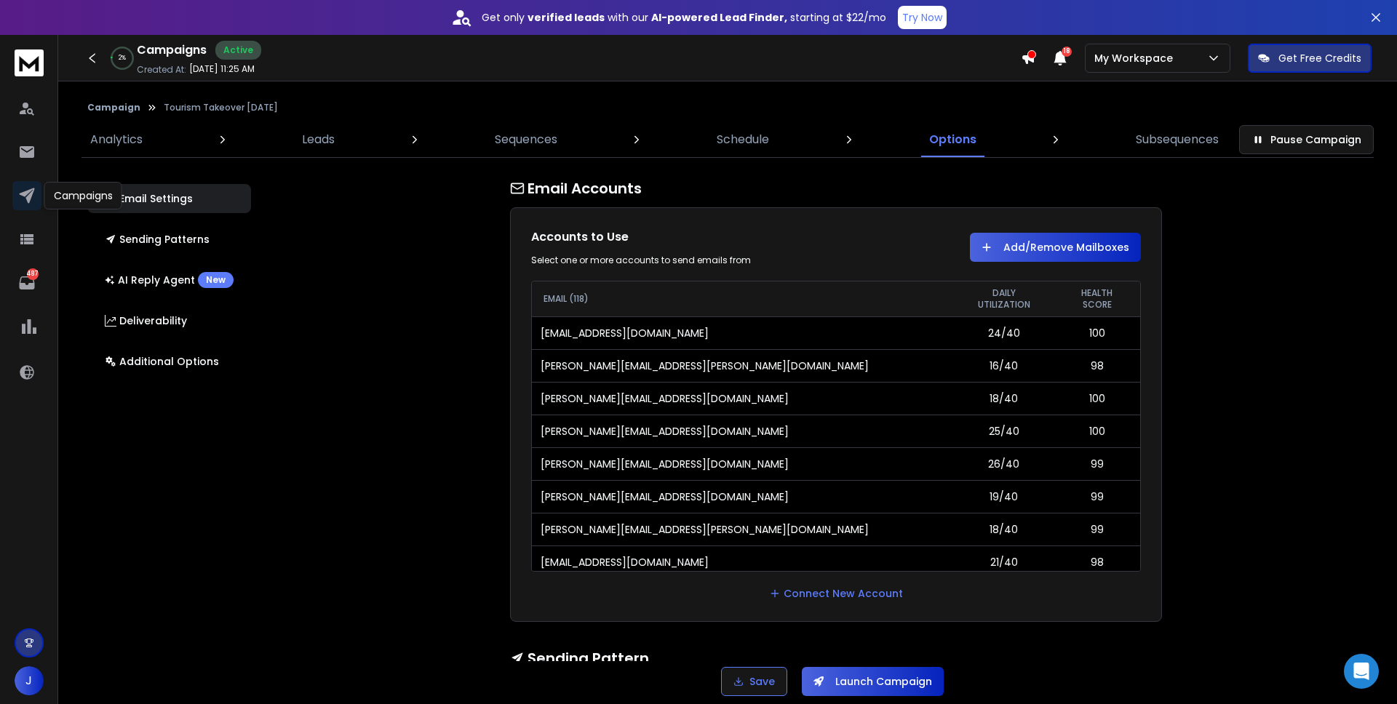
click at [27, 198] on icon at bounding box center [26, 195] width 15 height 15
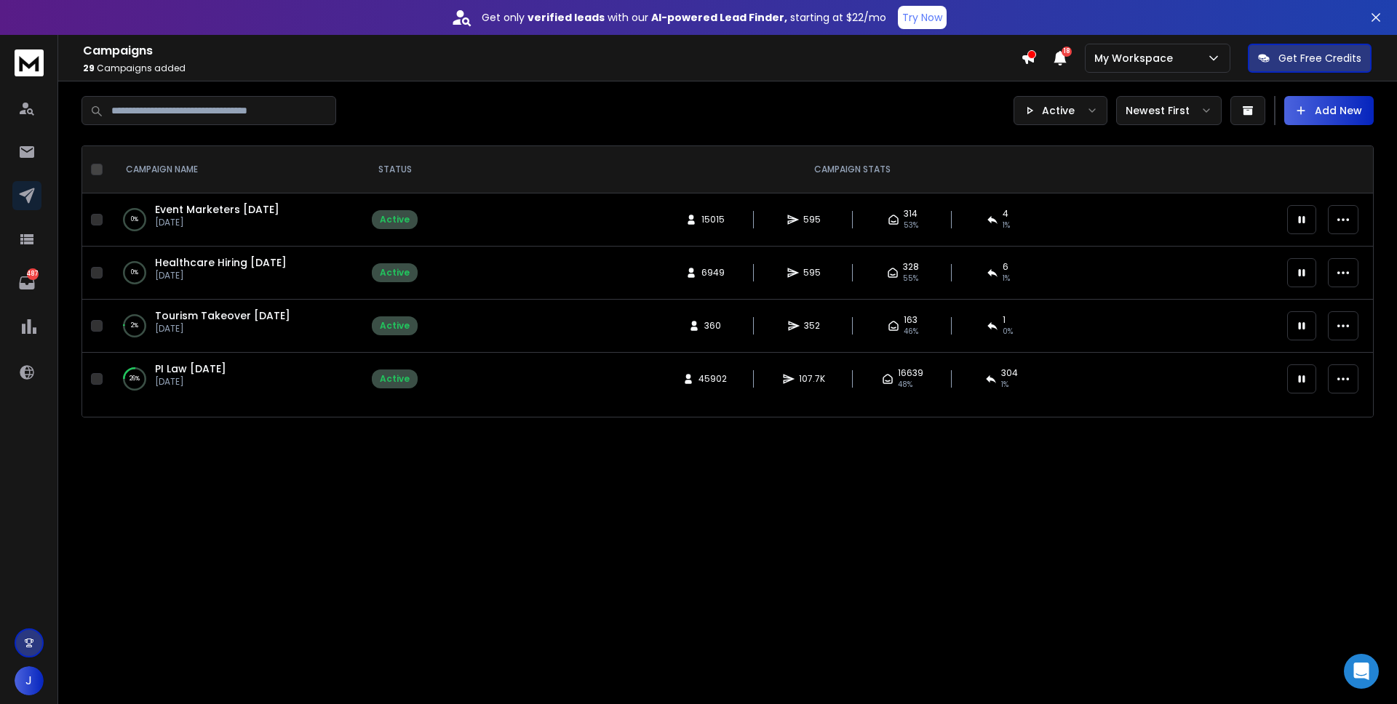
click at [278, 372] on div "26 % PI Law May 2025 3 months ago" at bounding box center [236, 379] width 226 height 35
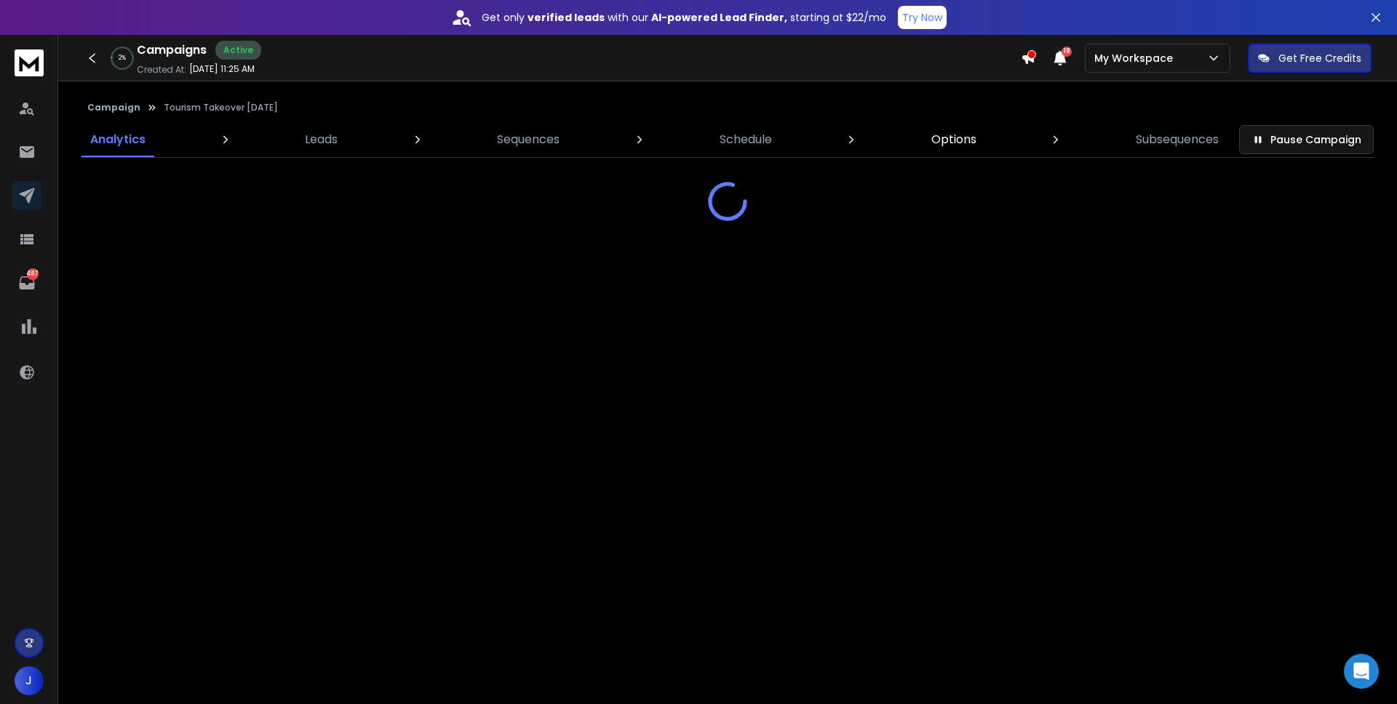
click at [964, 135] on p "Options" at bounding box center [953, 139] width 45 height 17
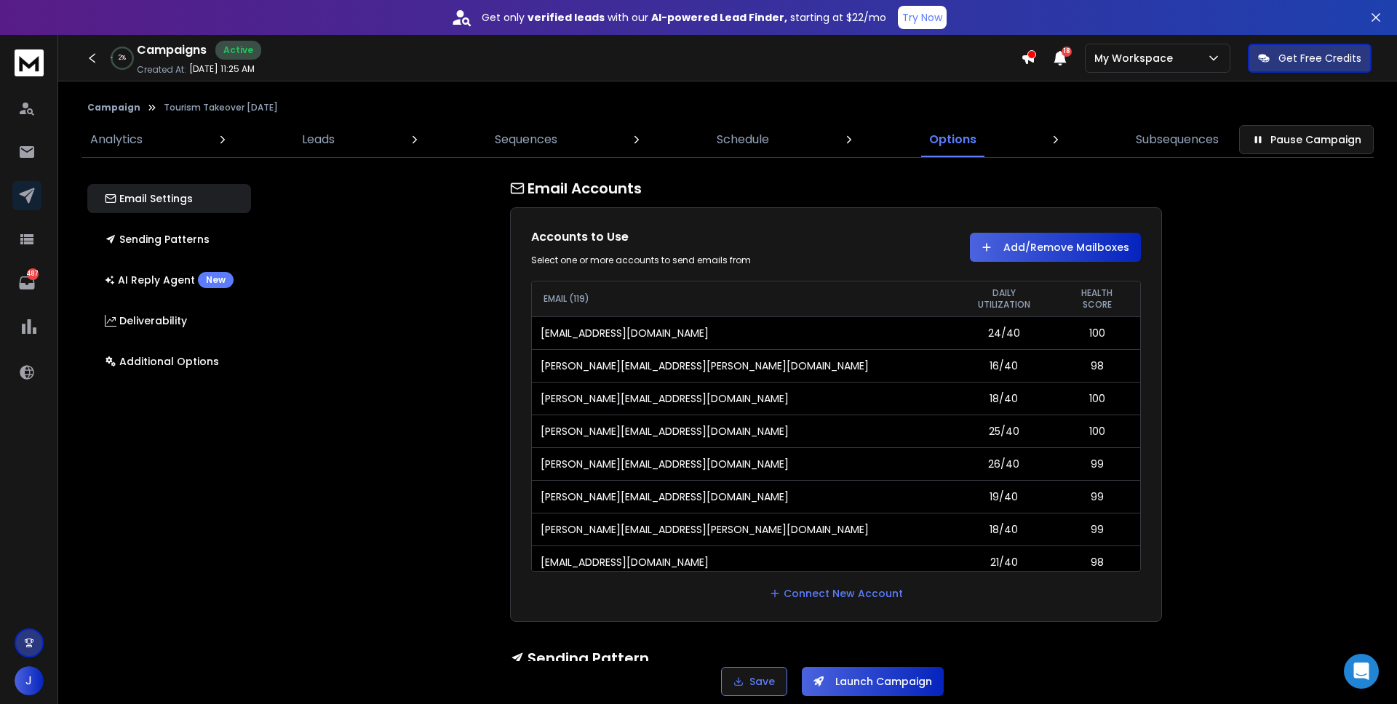
click at [1040, 247] on button "Add/Remove Mailboxes" at bounding box center [1055, 247] width 171 height 29
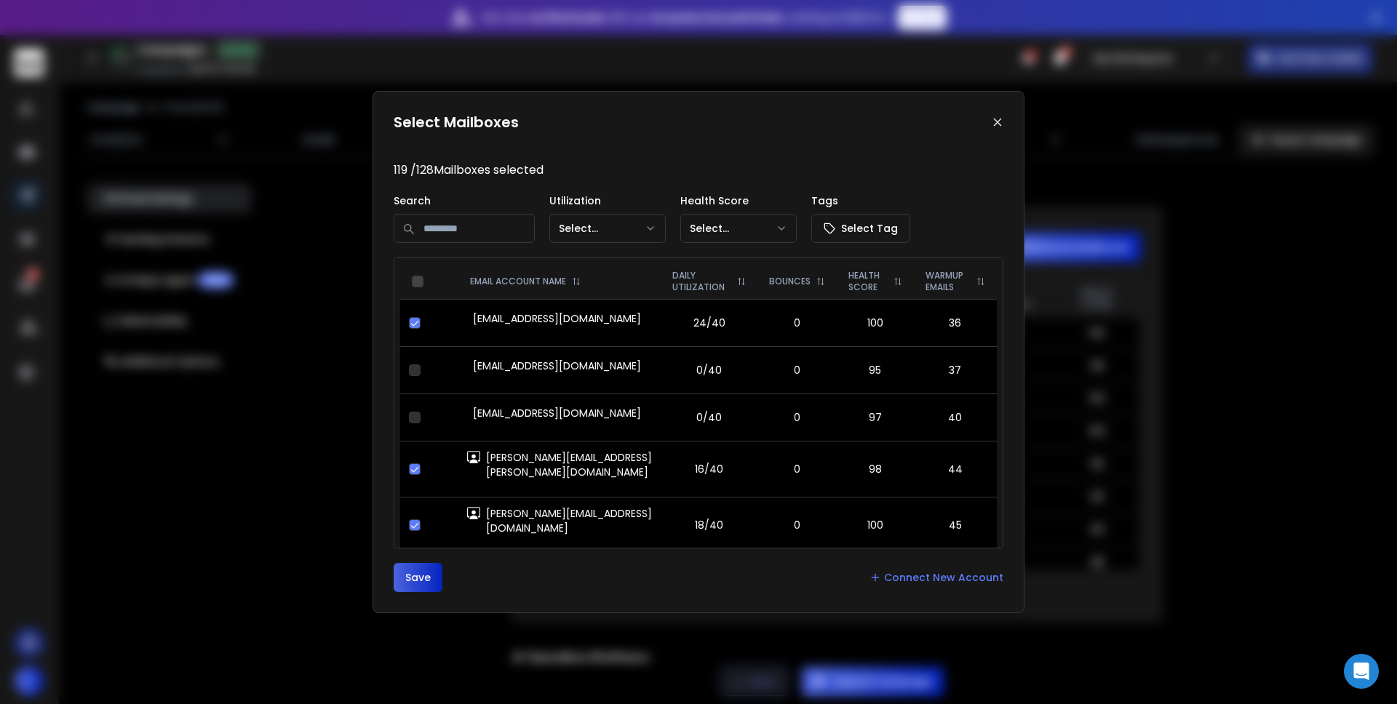
click at [447, 231] on input at bounding box center [464, 228] width 141 height 29
paste input "**********"
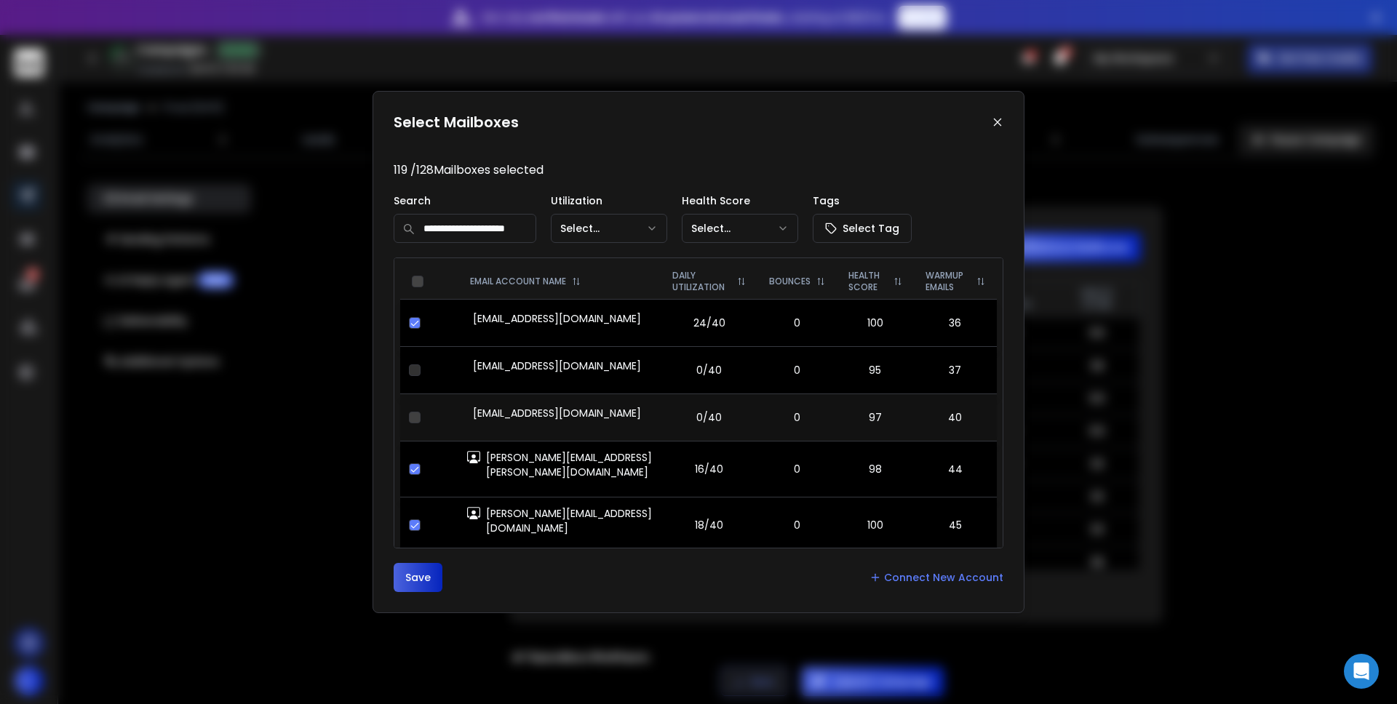
type input "**********"
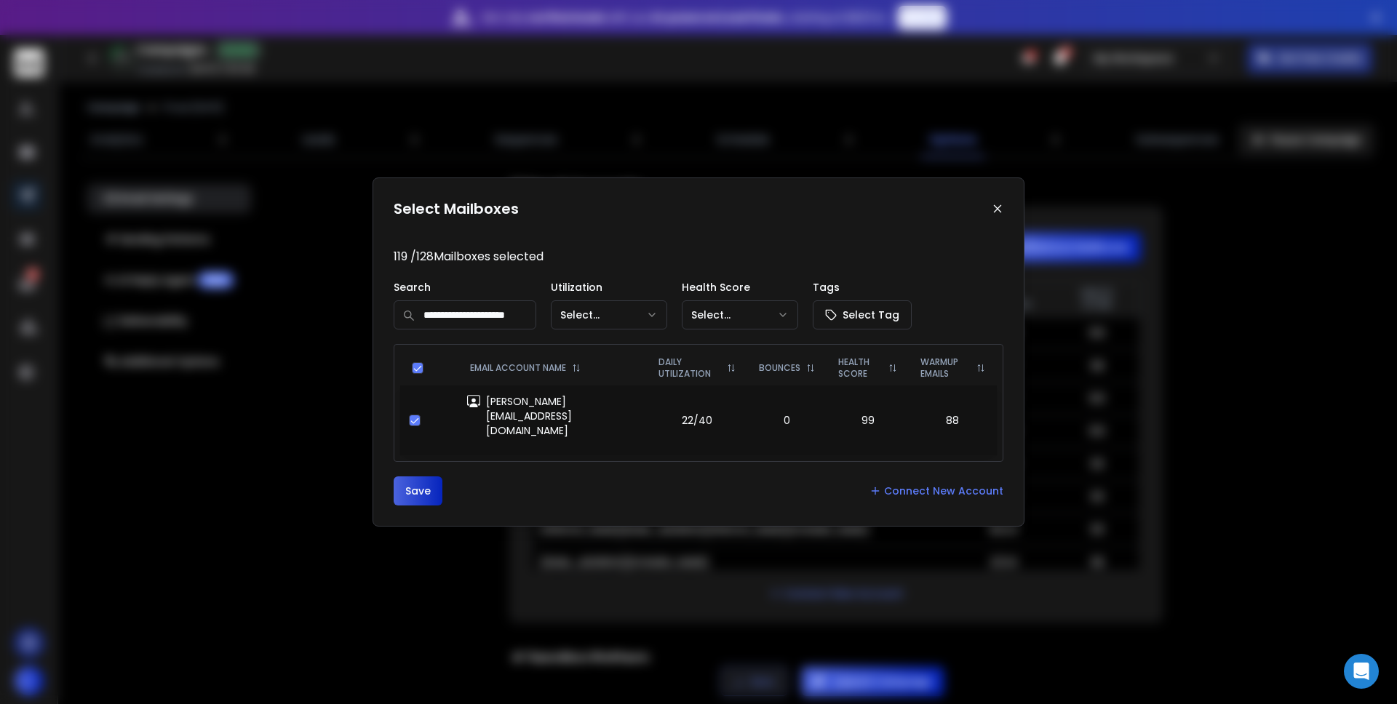
click at [407, 415] on td at bounding box center [429, 421] width 58 height 70
click at [413, 423] on button "button" at bounding box center [415, 421] width 12 height 12
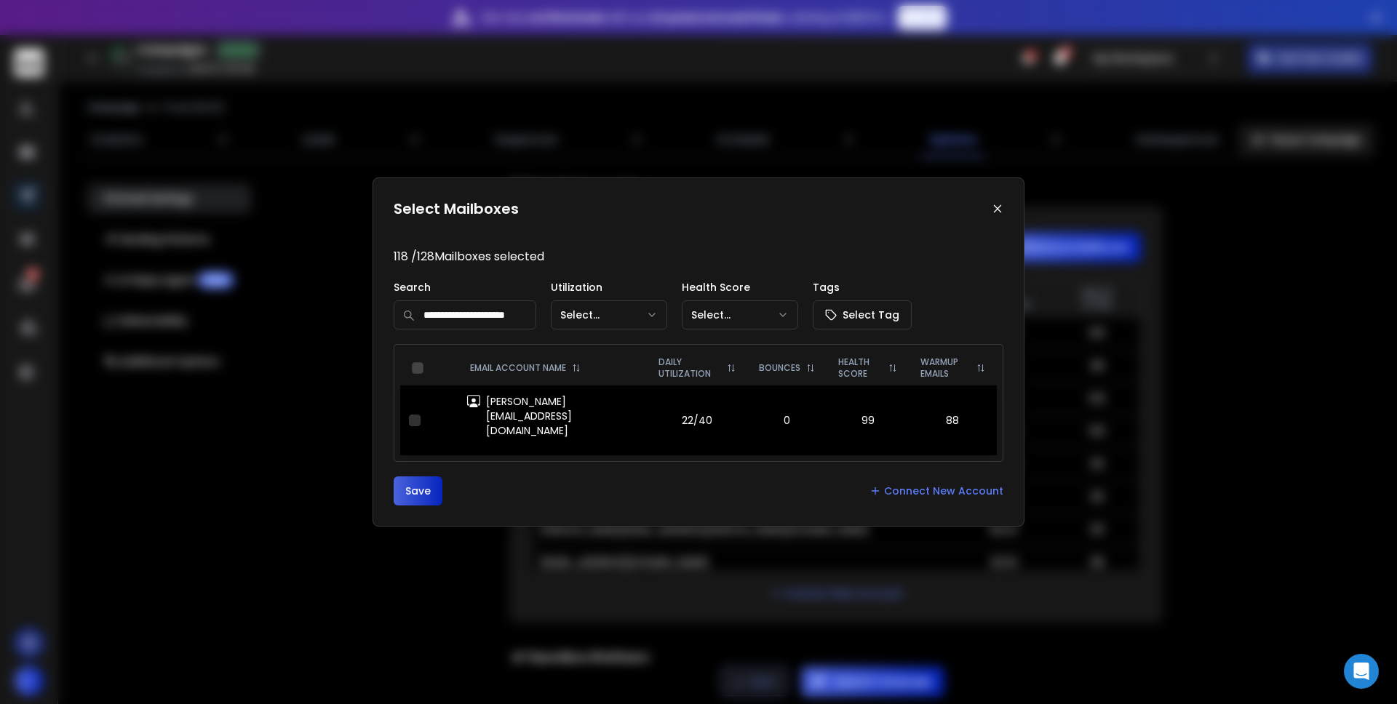
click at [428, 477] on button "Save" at bounding box center [418, 491] width 49 height 29
